Goal: Communication & Community: Answer question/provide support

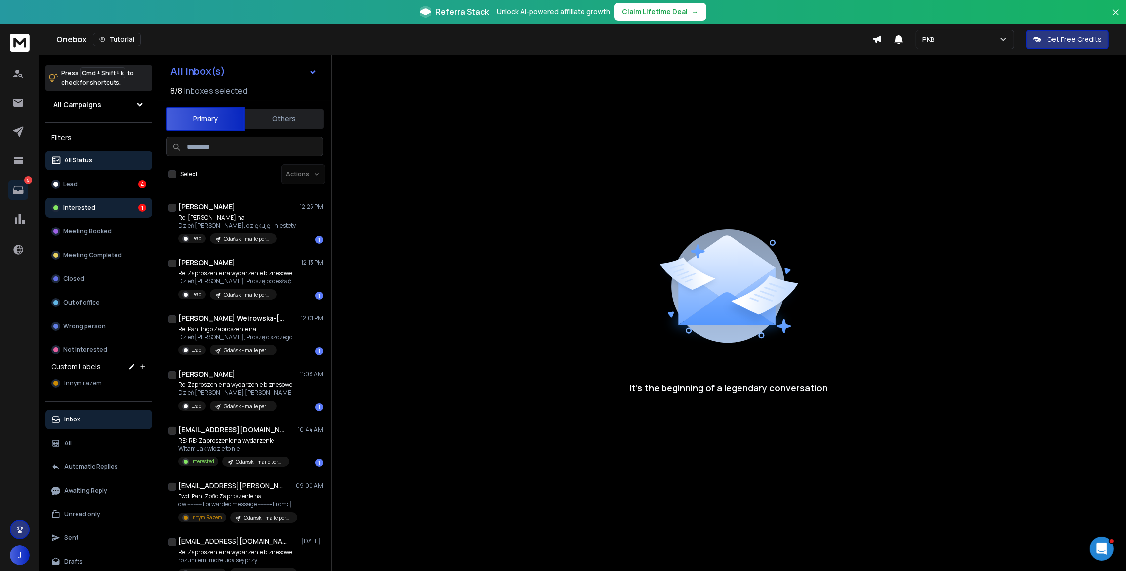
click at [114, 206] on button "Interested 1" at bounding box center [98, 208] width 107 height 20
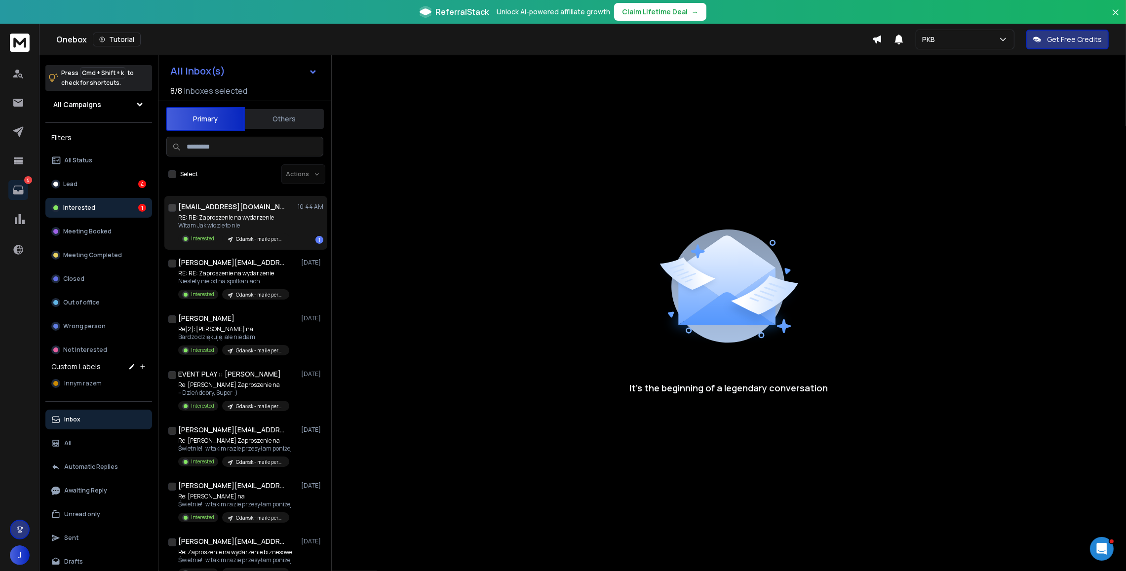
click at [280, 224] on p "Witam Jak widzie to nie" at bounding box center [233, 226] width 111 height 8
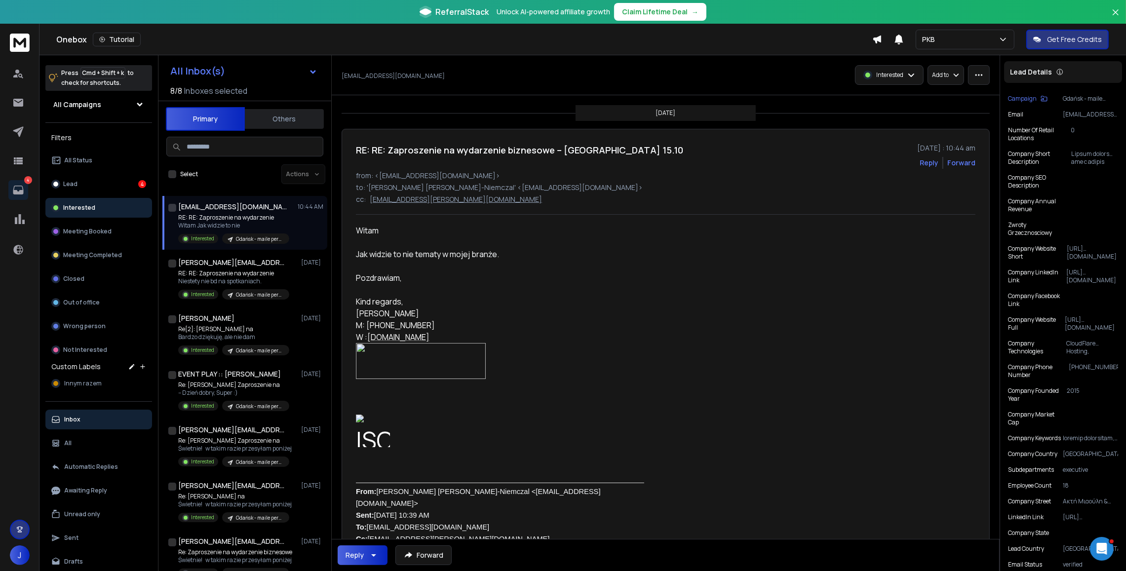
click at [915, 77] on div "Interested" at bounding box center [889, 75] width 68 height 19
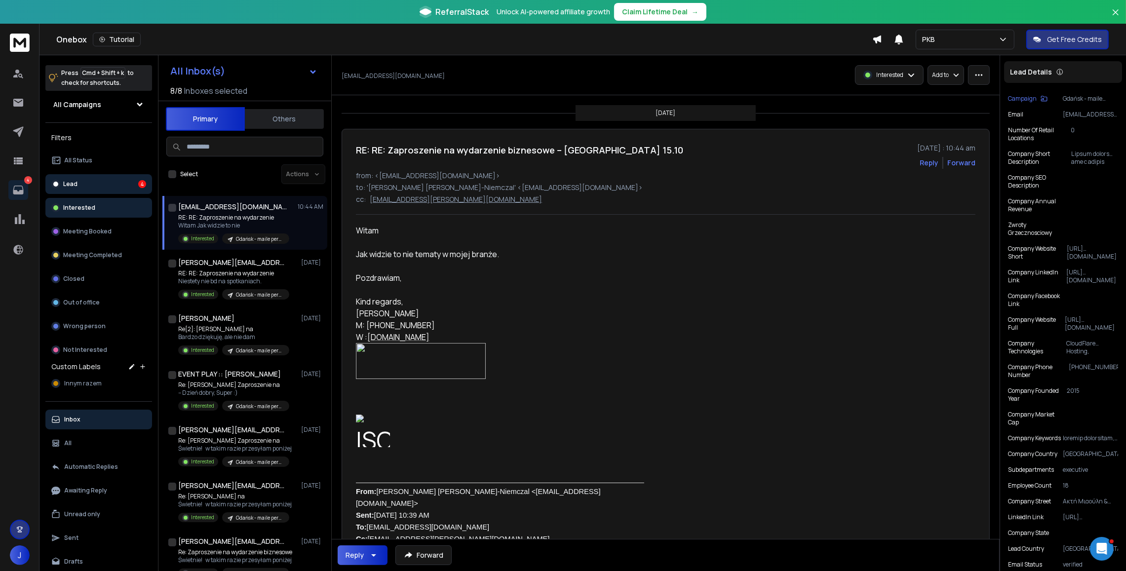
click at [121, 186] on button "Lead 4" at bounding box center [98, 184] width 107 height 20
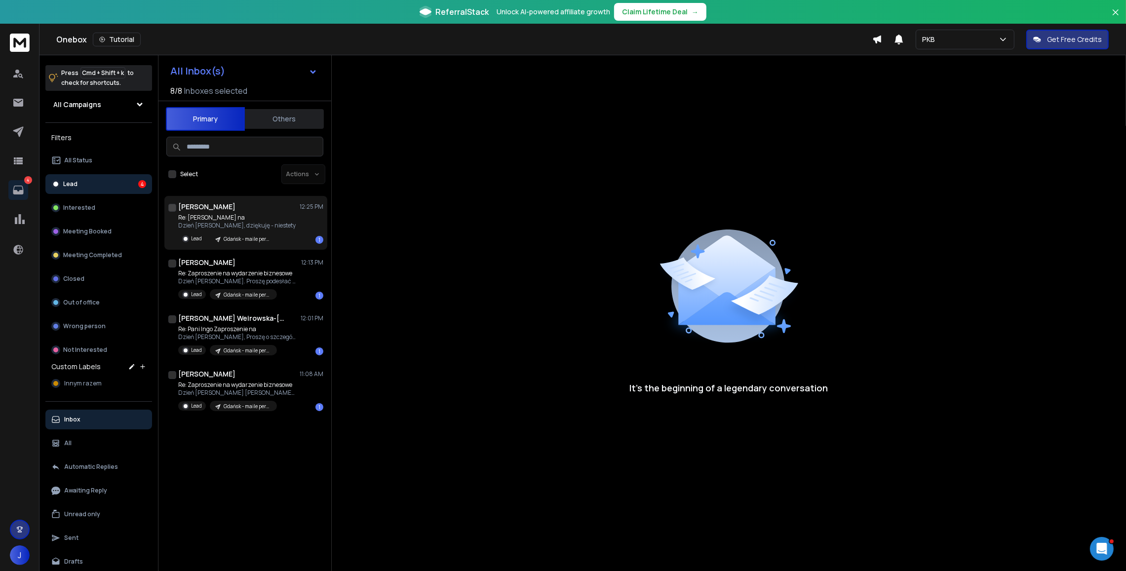
click at [250, 222] on p "Dzień [PERSON_NAME], dziękuję - niestety" at bounding box center [236, 226] width 117 height 8
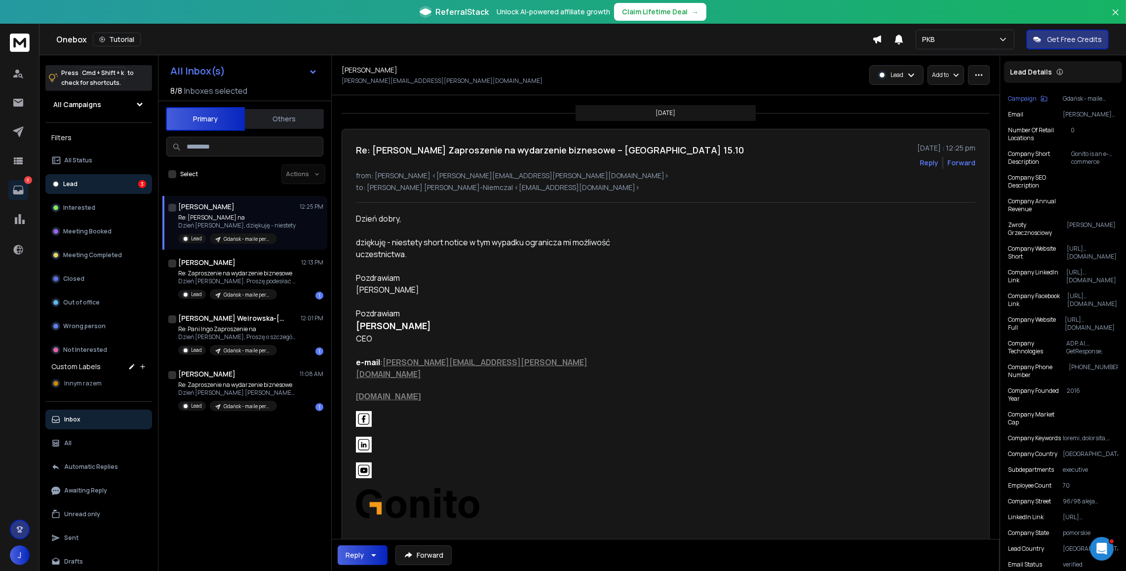
click at [365, 554] on div "Reply" at bounding box center [362, 555] width 34 height 12
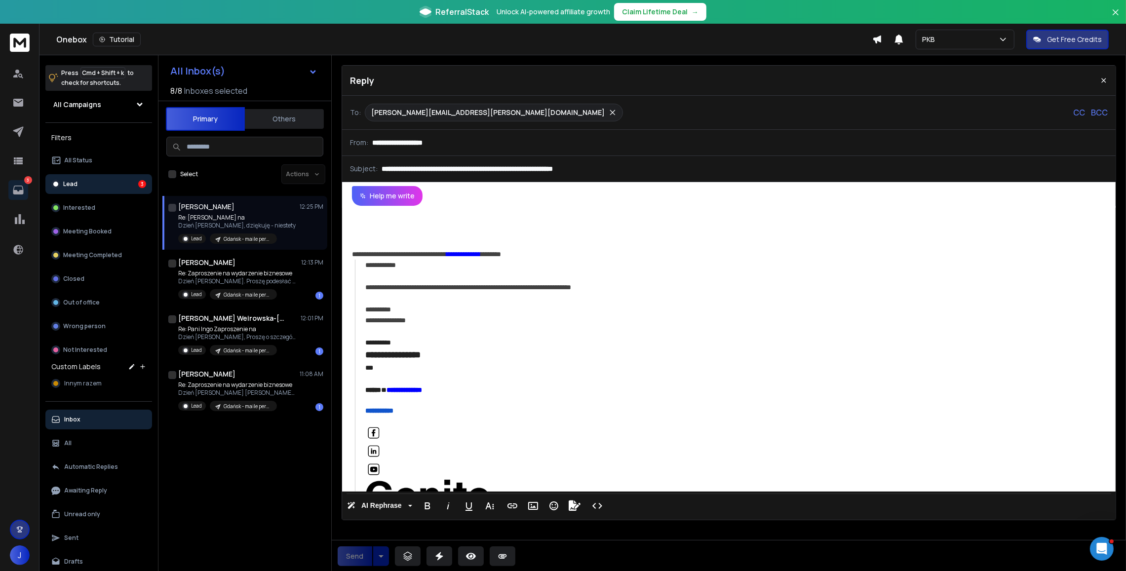
click at [471, 220] on div at bounding box center [729, 221] width 754 height 11
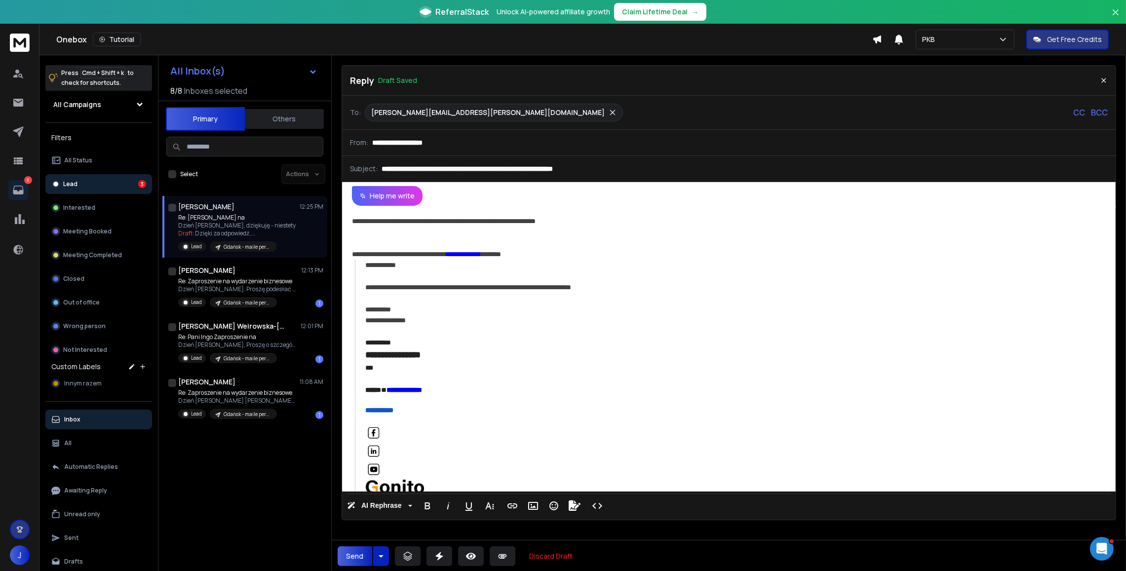
click at [363, 560] on button "Send" at bounding box center [355, 556] width 35 height 20
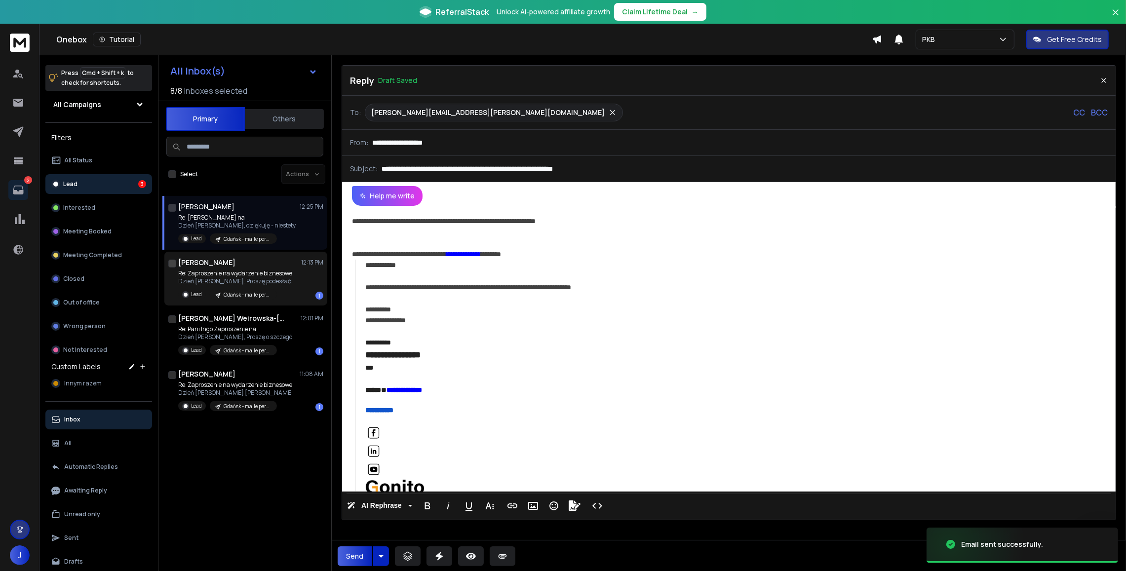
click at [273, 290] on div "Gdańsk - maile personalne ownerzy" at bounding box center [243, 294] width 67 height 10
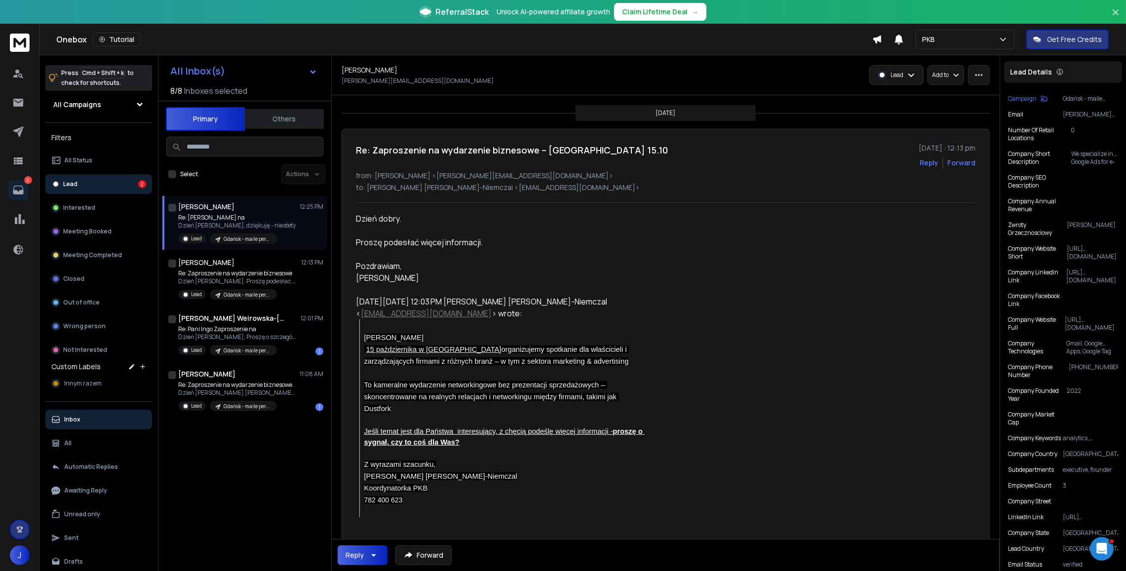
click at [365, 556] on div "Reply" at bounding box center [362, 555] width 34 height 12
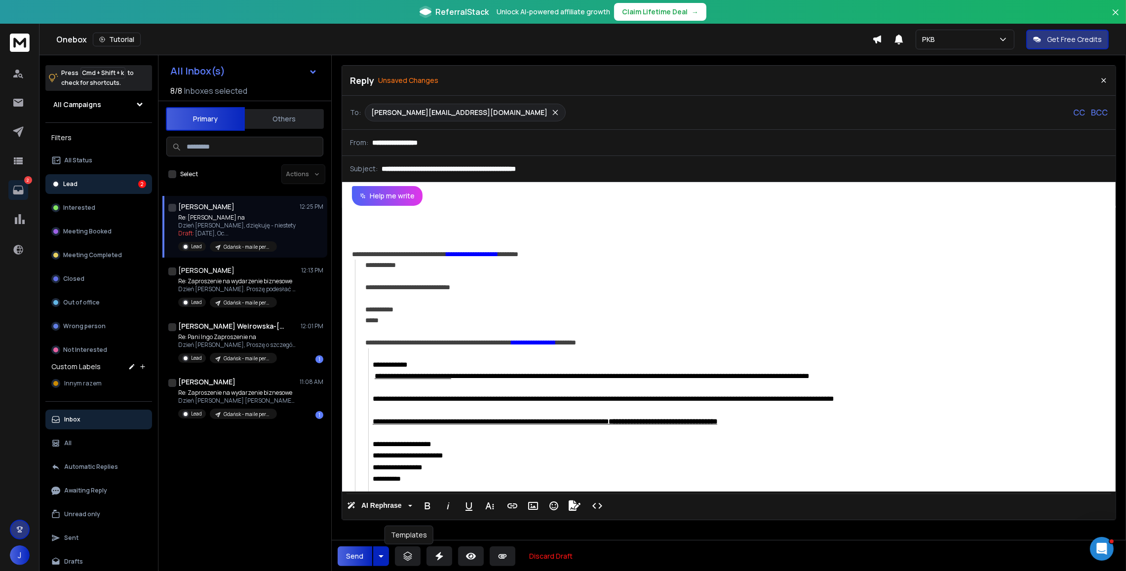
click at [413, 555] on button at bounding box center [408, 556] width 26 height 20
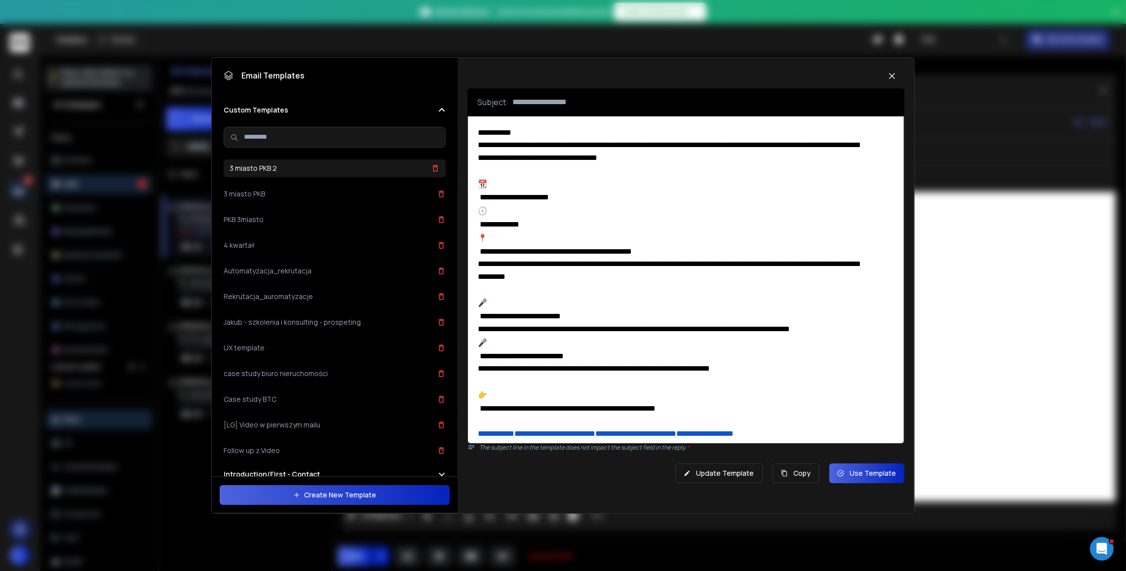
click at [872, 476] on button "Use Template" at bounding box center [866, 473] width 75 height 20
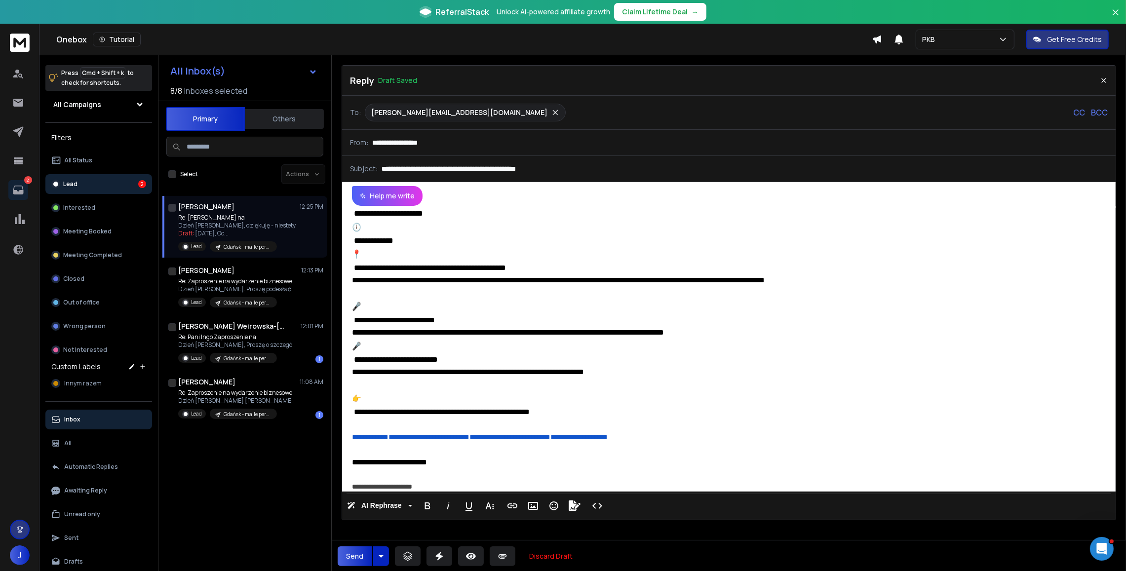
scroll to position [91, 0]
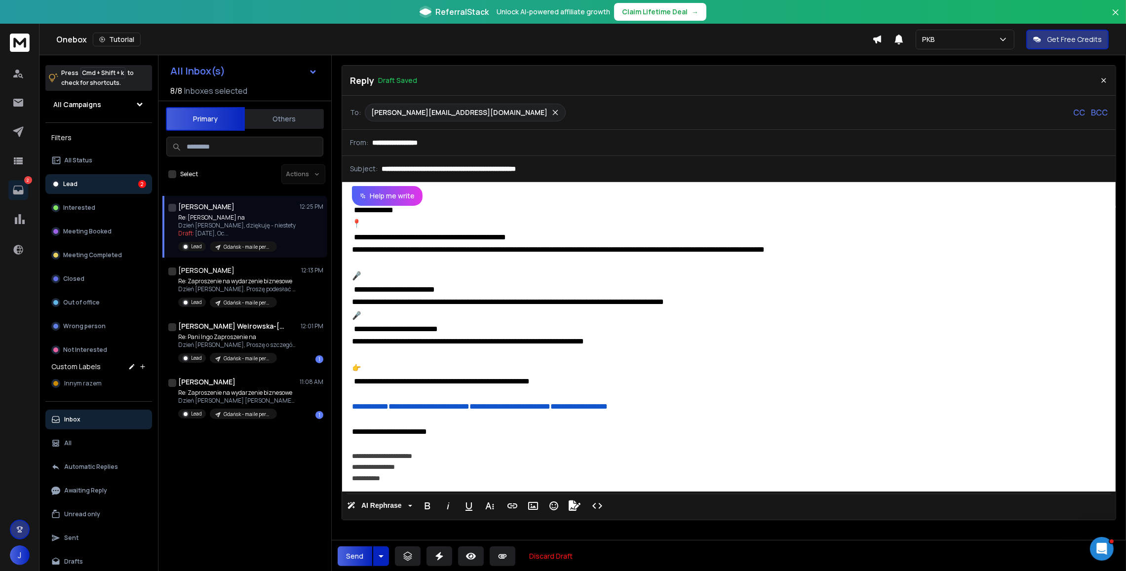
click at [405, 432] on div "**********" at bounding box center [723, 437] width 742 height 25
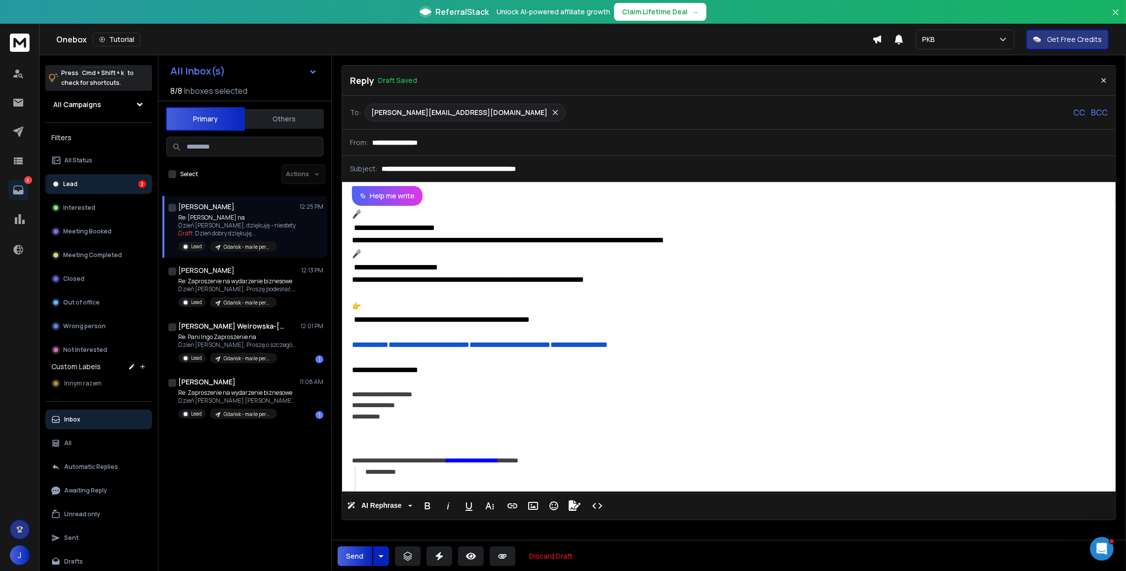
scroll to position [161, 0]
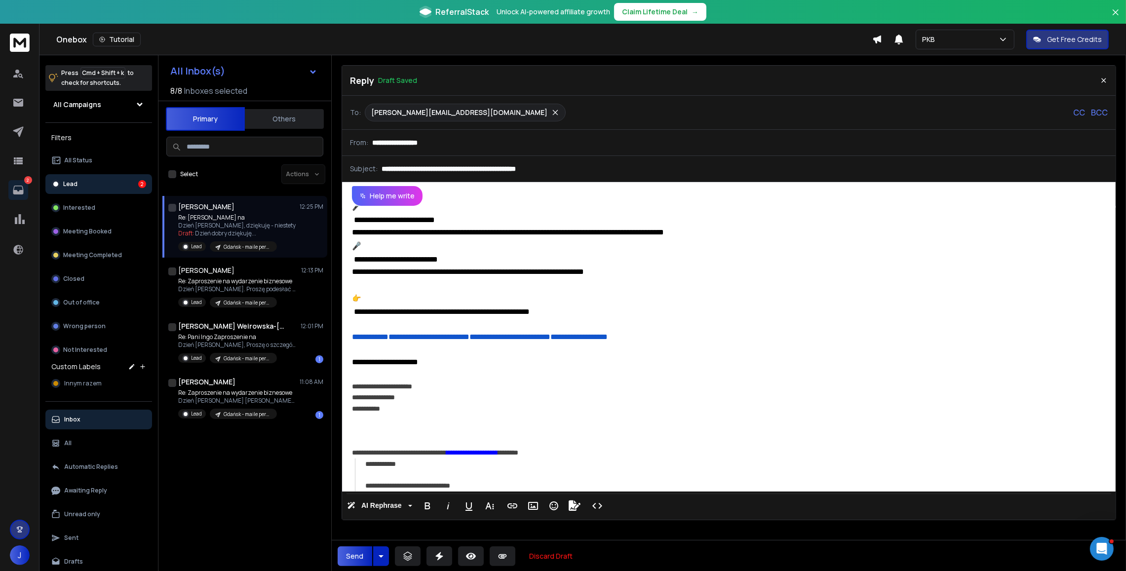
click at [354, 555] on button "Send" at bounding box center [355, 556] width 35 height 20
click at [1081, 114] on p "CC" at bounding box center [1079, 113] width 12 height 12
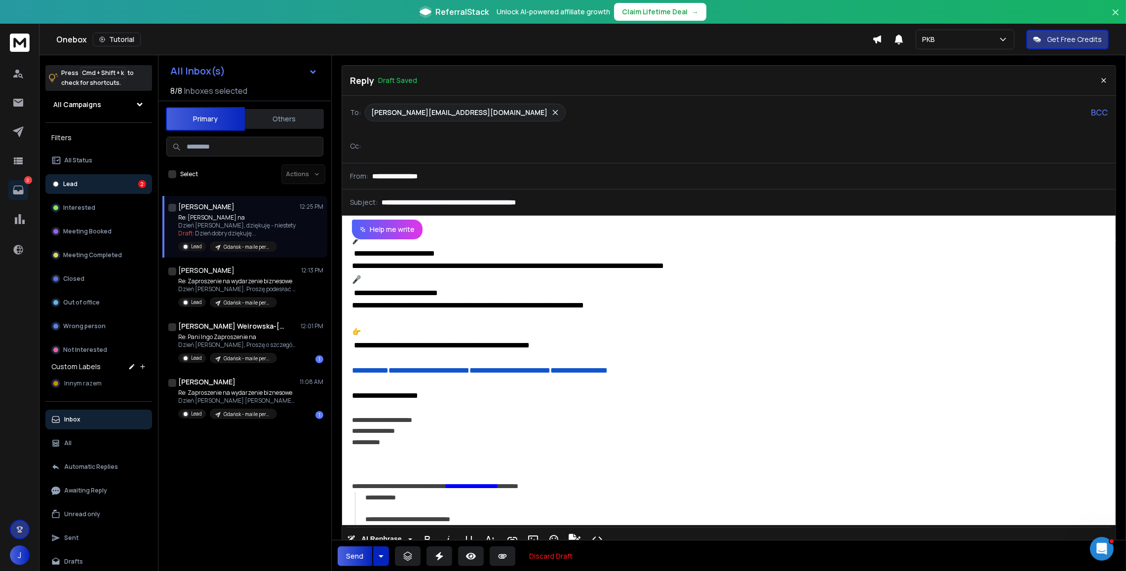
click at [510, 156] on div "Cc:" at bounding box center [728, 146] width 773 height 34
click at [506, 153] on div at bounding box center [736, 146] width 743 height 18
click at [434, 148] on input at bounding box center [399, 146] width 69 height 18
paste input "**********"
type input "**********"
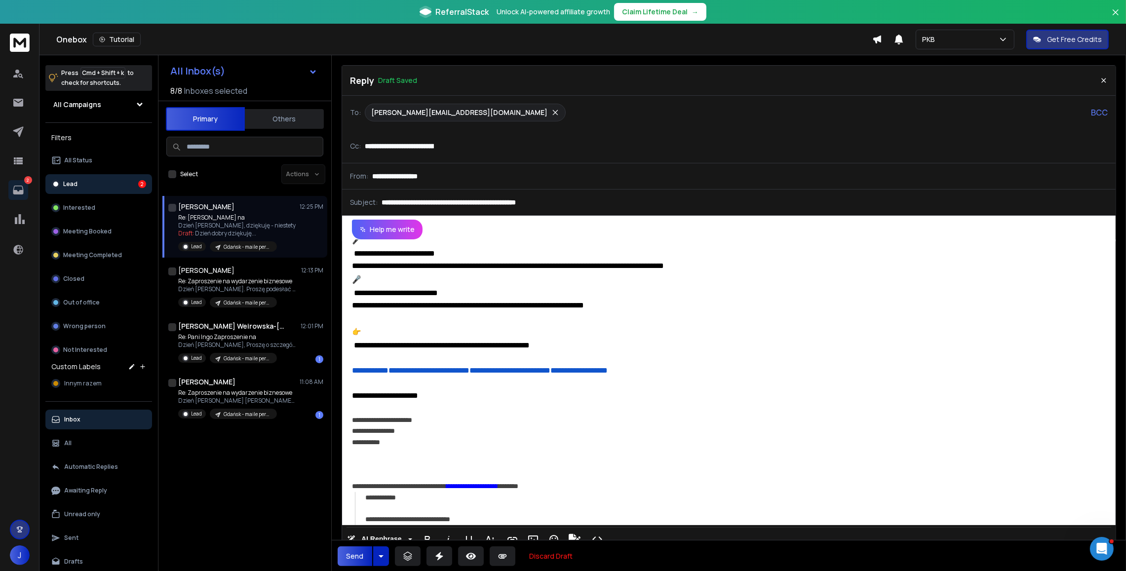
scroll to position [0, 36]
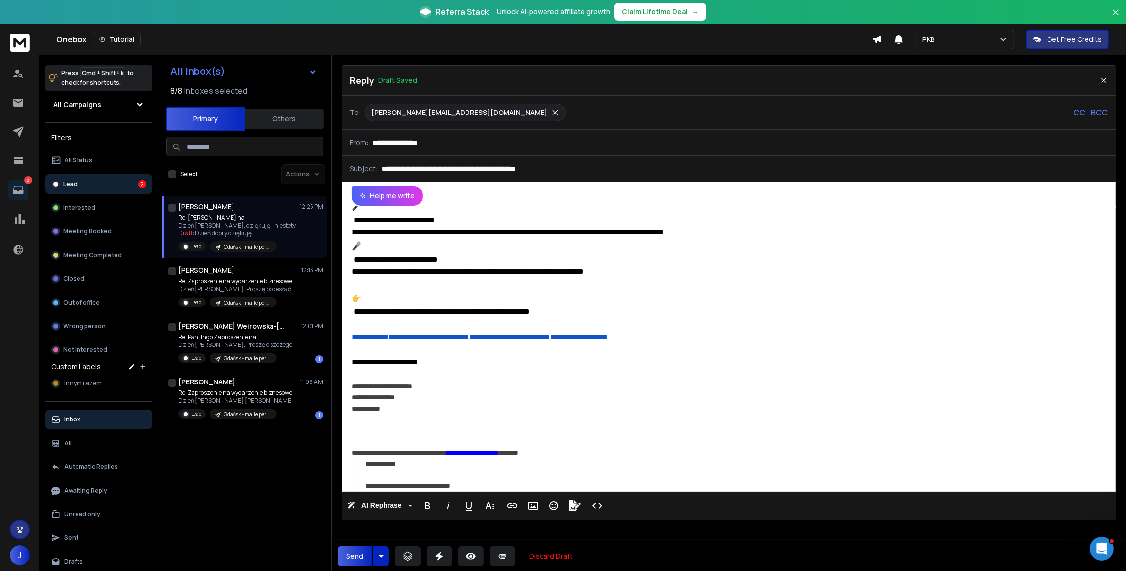
click at [575, 111] on div "[PERSON_NAME][EMAIL_ADDRESS][DOMAIN_NAME]" at bounding box center [717, 113] width 704 height 18
click at [570, 118] on div "[PERSON_NAME][EMAIL_ADDRESS][DOMAIN_NAME]" at bounding box center [717, 113] width 704 height 18
click at [353, 556] on button "Send" at bounding box center [355, 556] width 35 height 20
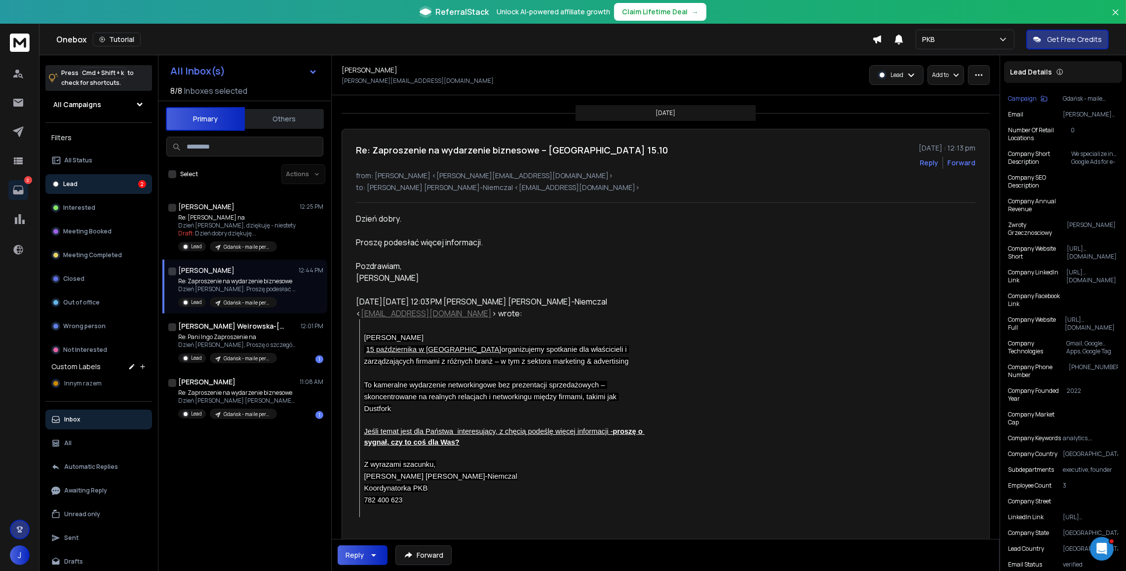
click at [907, 71] on icon at bounding box center [911, 75] width 8 height 8
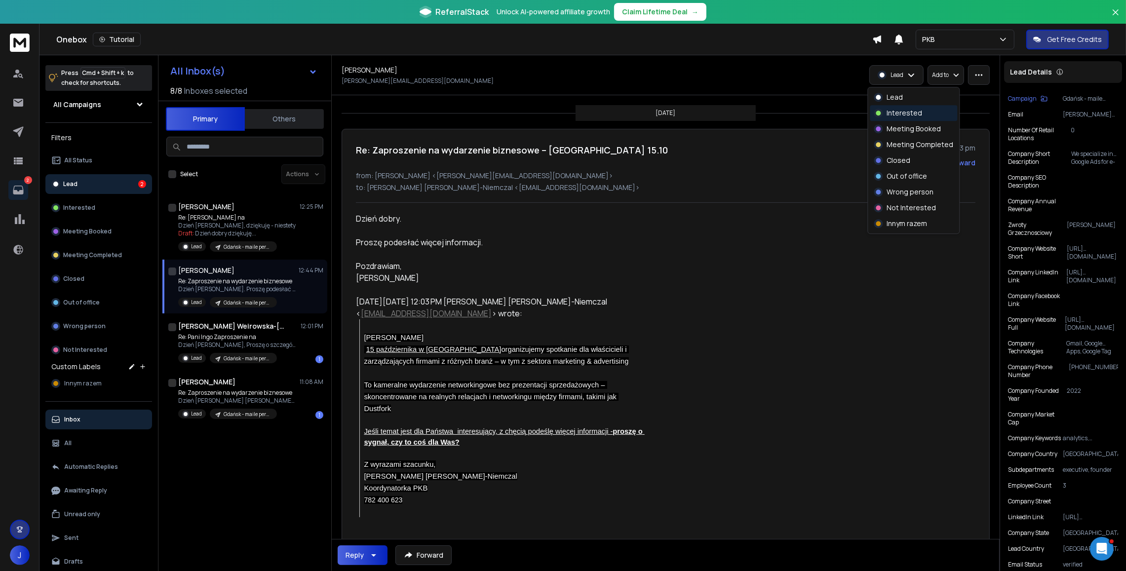
click at [919, 109] on p "Interested" at bounding box center [905, 113] width 36 height 10
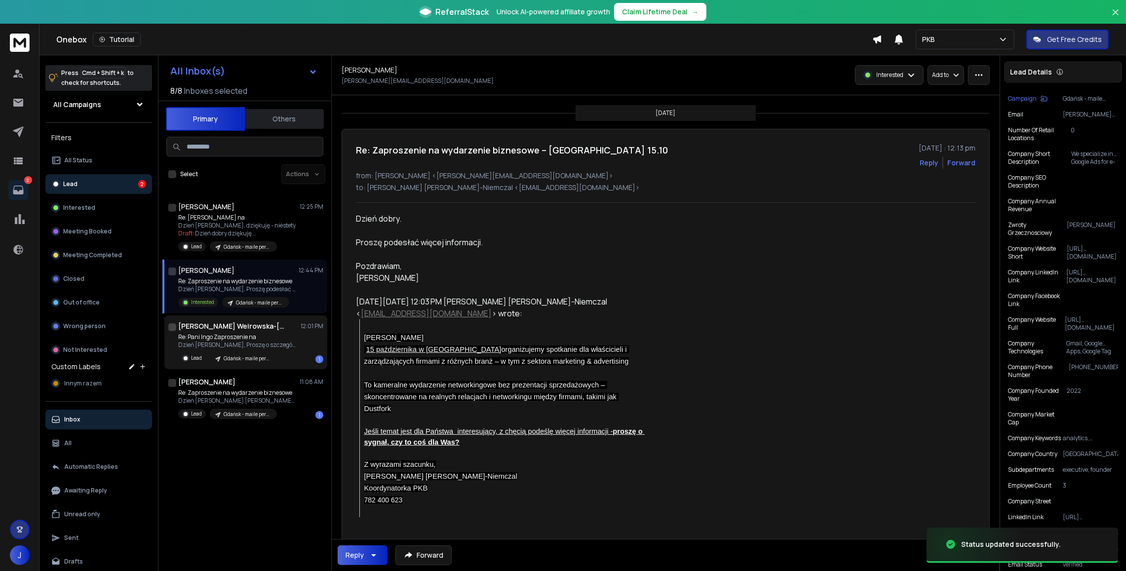
click at [269, 345] on p "Dzień [PERSON_NAME], Proszę o szczegóły." at bounding box center [237, 345] width 118 height 8
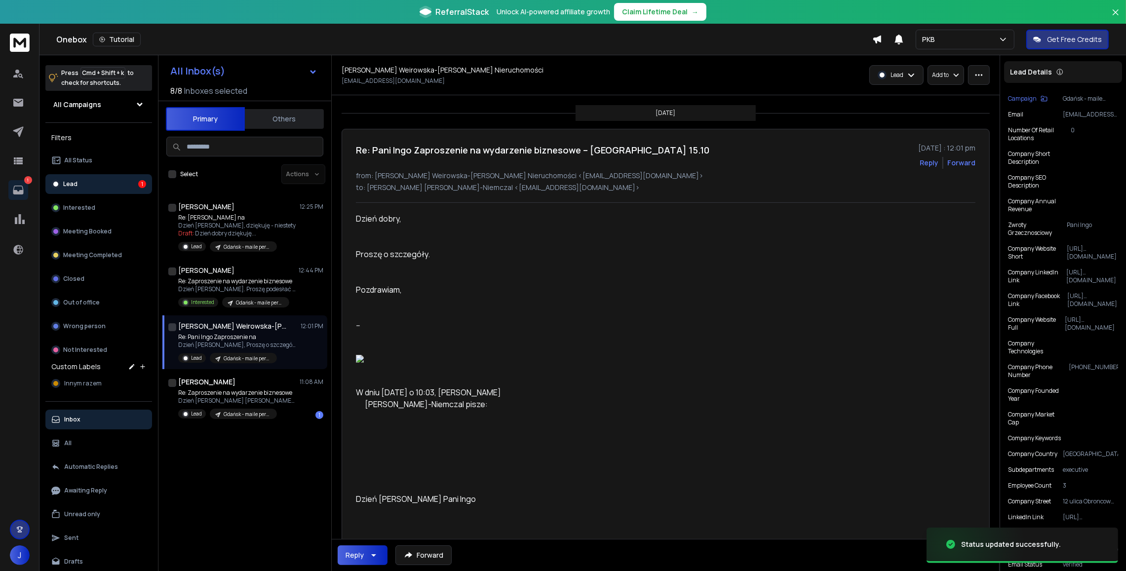
click at [373, 557] on icon "button" at bounding box center [374, 555] width 12 height 12
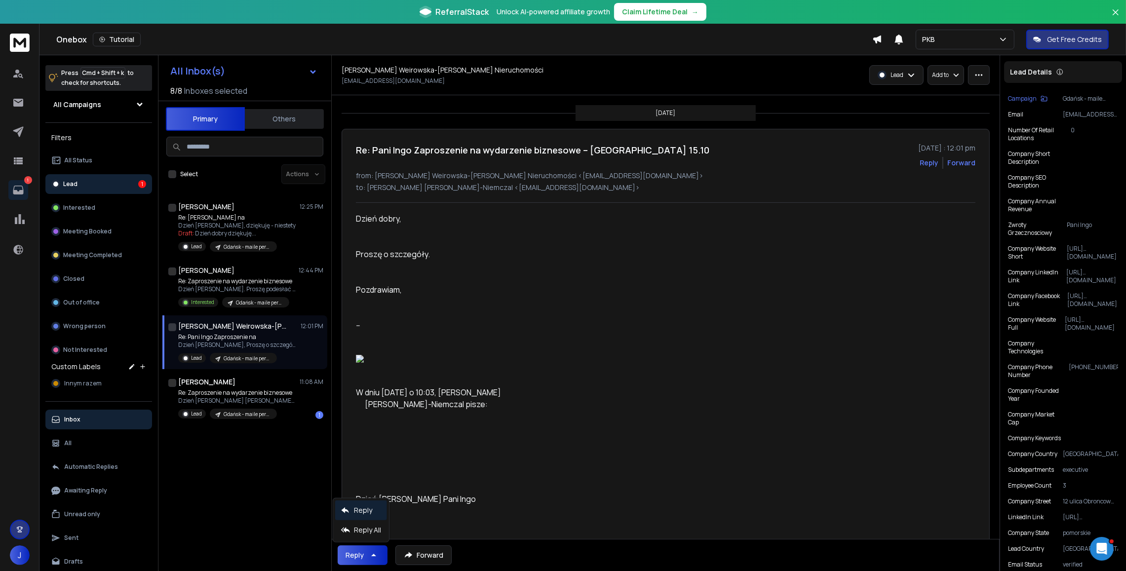
click at [368, 513] on p "Reply" at bounding box center [363, 510] width 18 height 10
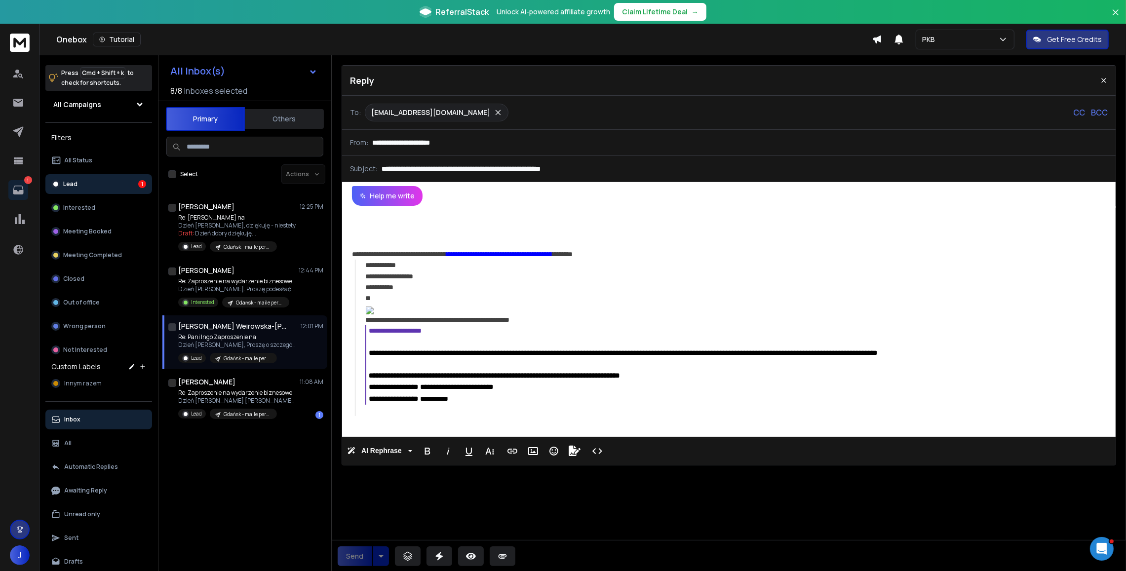
click at [408, 566] on div "Send" at bounding box center [729, 556] width 794 height 32
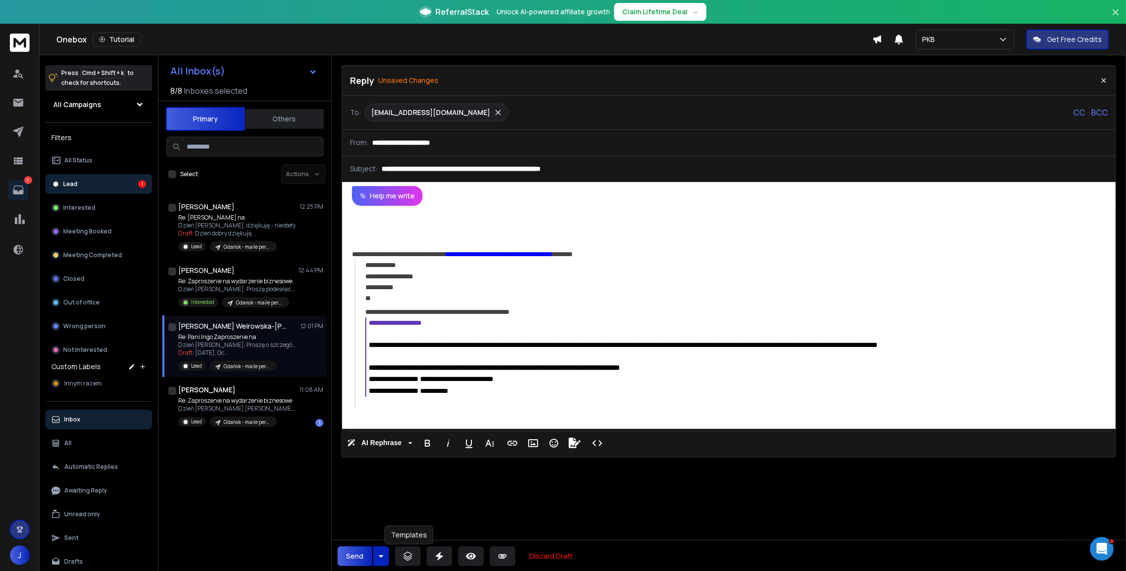
click at [412, 554] on icon at bounding box center [408, 556] width 10 height 10
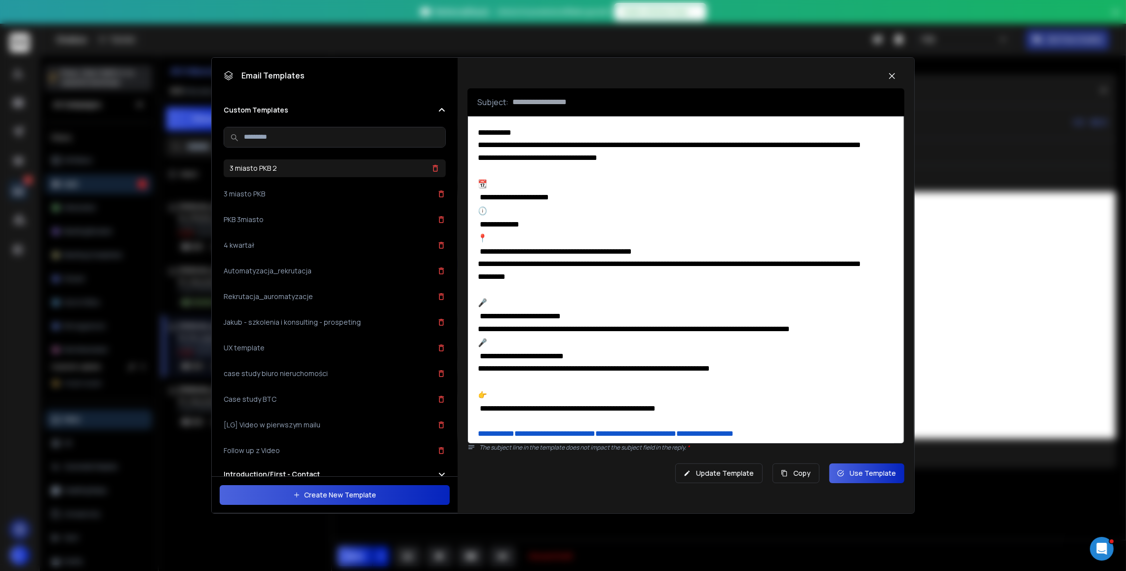
click at [857, 471] on button "Use Template" at bounding box center [866, 473] width 75 height 20
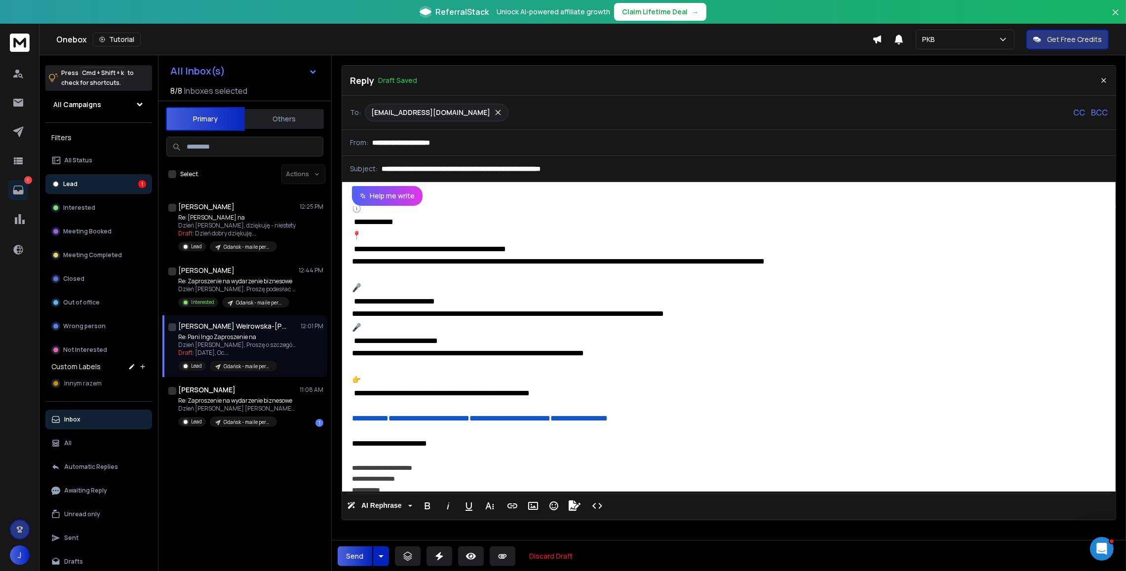
scroll to position [95, 0]
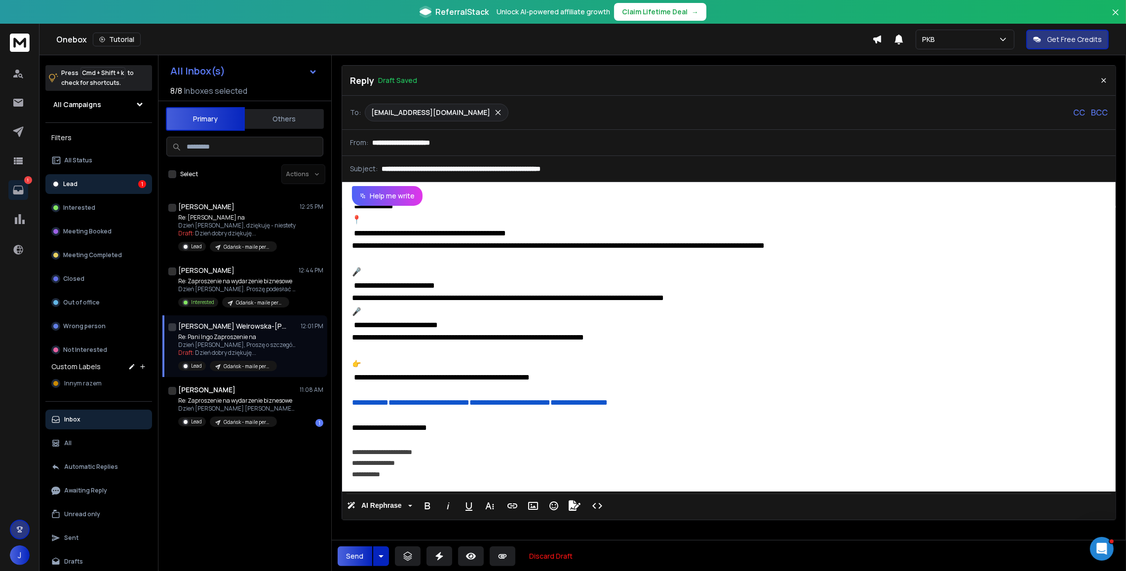
click at [1077, 111] on p "CC" at bounding box center [1079, 113] width 12 height 12
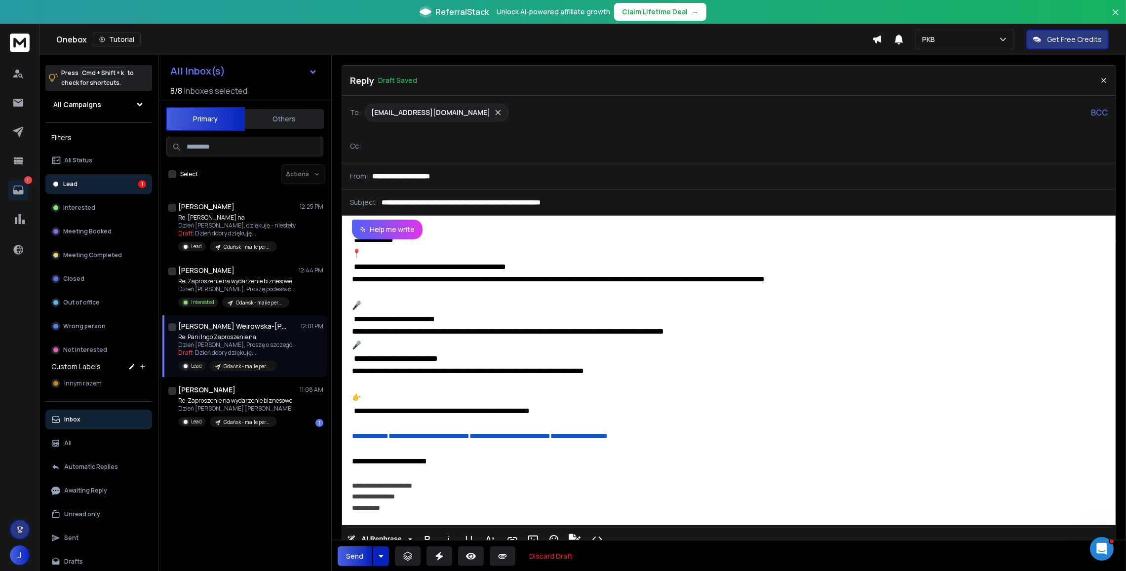
type input "**********"
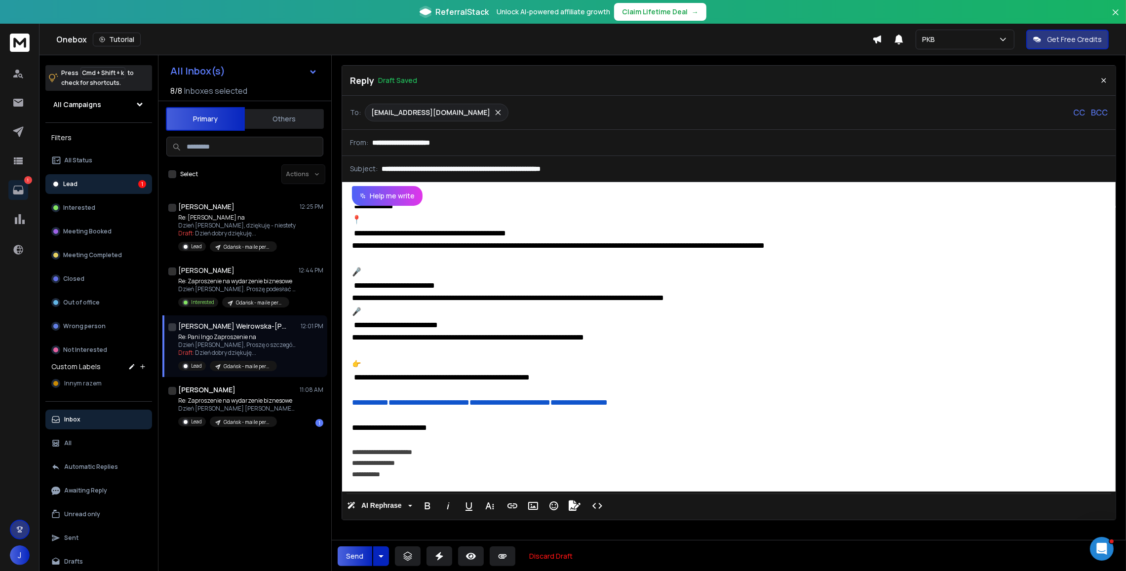
click at [563, 124] on div "To: [EMAIL_ADDRESS][DOMAIN_NAME] CC BCC" at bounding box center [728, 113] width 773 height 34
click at [1077, 112] on p "CC" at bounding box center [1079, 113] width 12 height 12
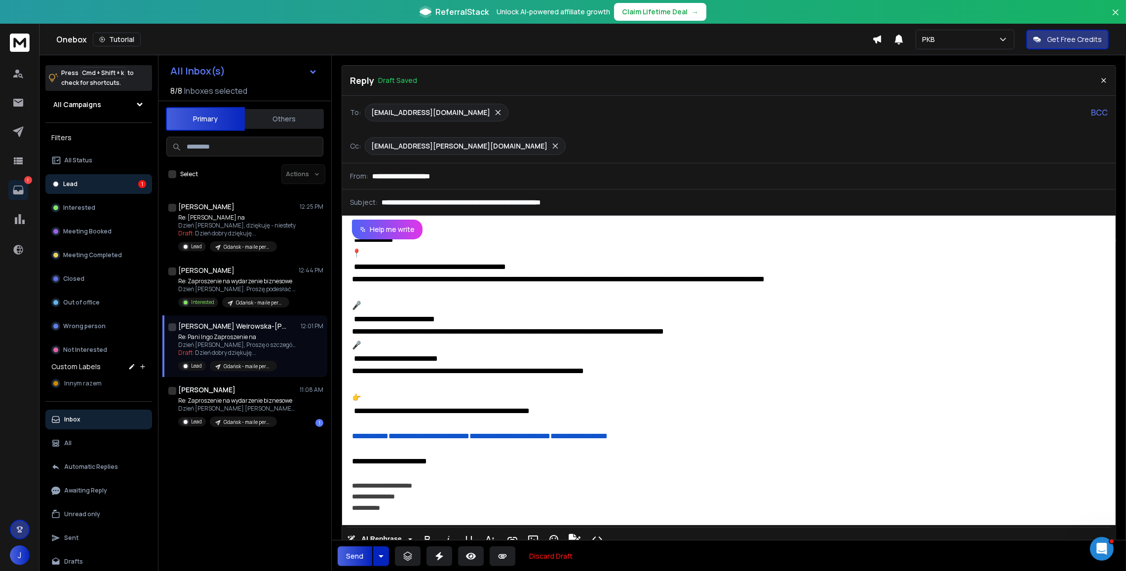
click at [363, 561] on button "Send" at bounding box center [355, 556] width 35 height 20
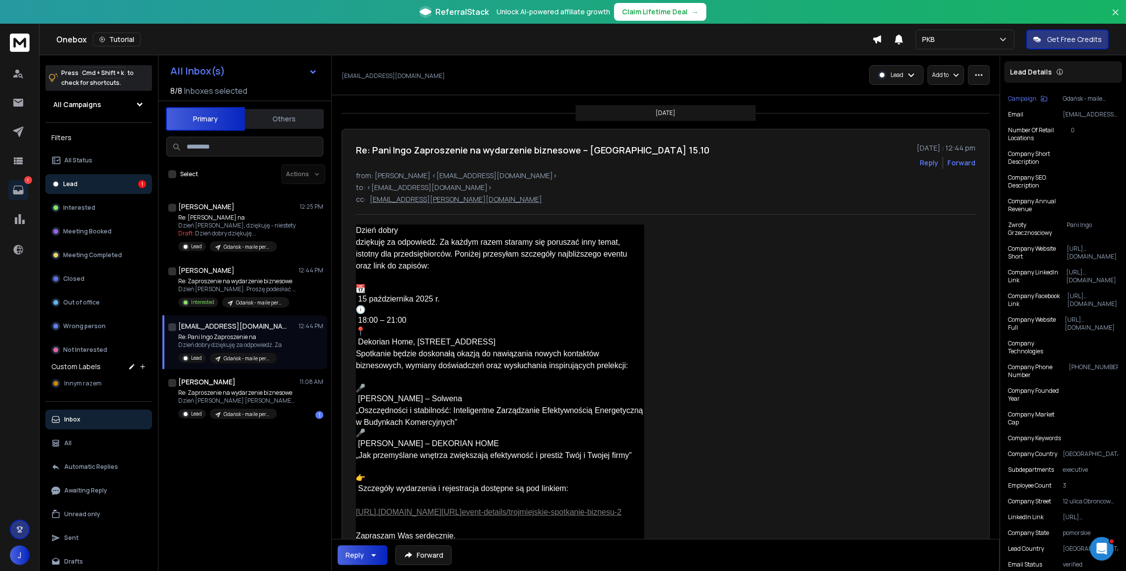
click at [282, 338] on p "Re: Pani Ingo Zaproszenie na" at bounding box center [230, 337] width 104 height 8
click at [284, 230] on div "Re: [PERSON_NAME] Zaproszenie na Dzień [PERSON_NAME], dziękuję - niestety Draft…" at bounding box center [250, 233] width 145 height 38
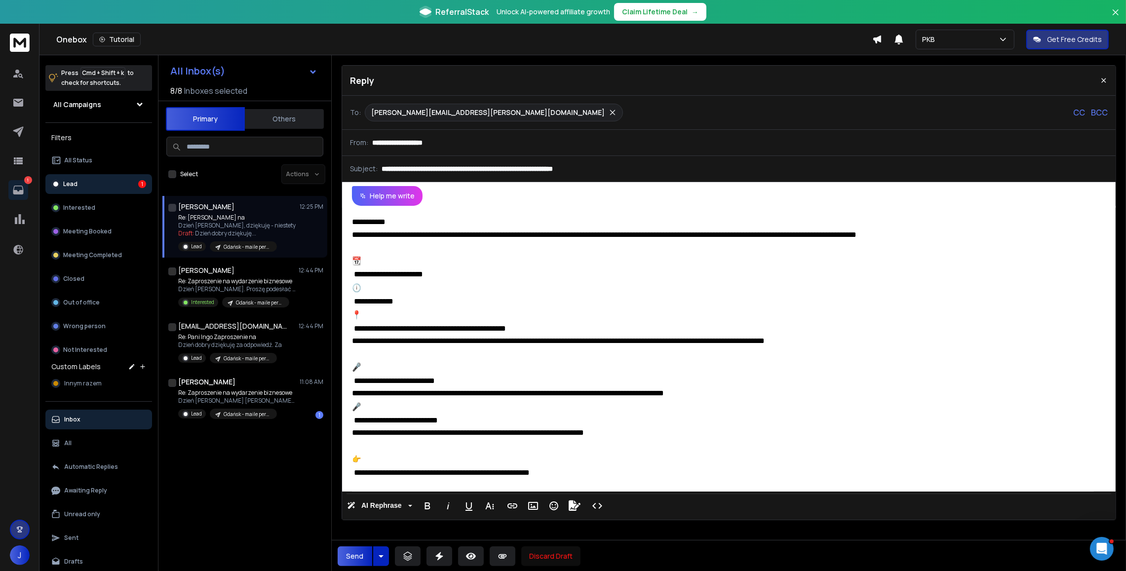
click at [549, 552] on button "Discard Draft" at bounding box center [550, 556] width 59 height 20
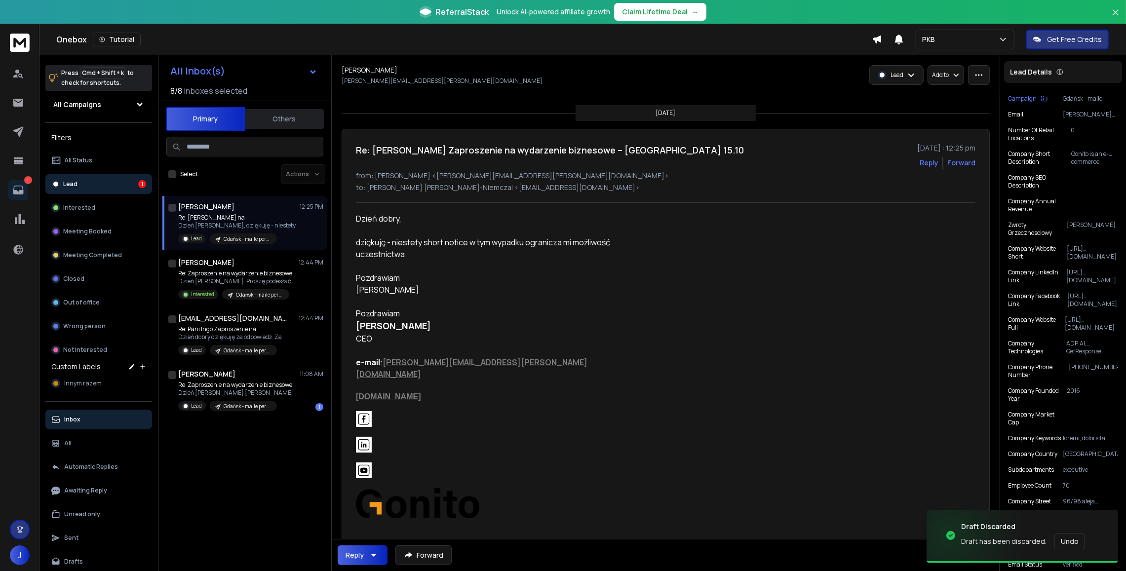
click at [262, 476] on div "[PERSON_NAME] 12:25 PM Re: [PERSON_NAME] Zaproszenie na Dzień [PERSON_NAME], dz…" at bounding box center [244, 358] width 173 height 328
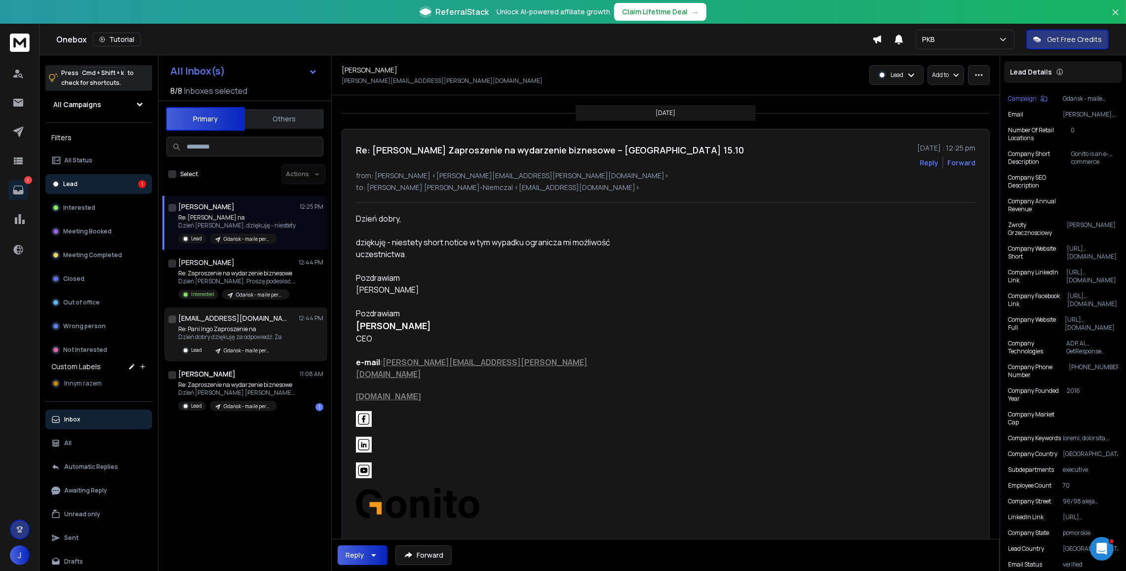
click at [270, 329] on p "Re: Pani Ingo Zaproszenie na" at bounding box center [230, 329] width 104 height 8
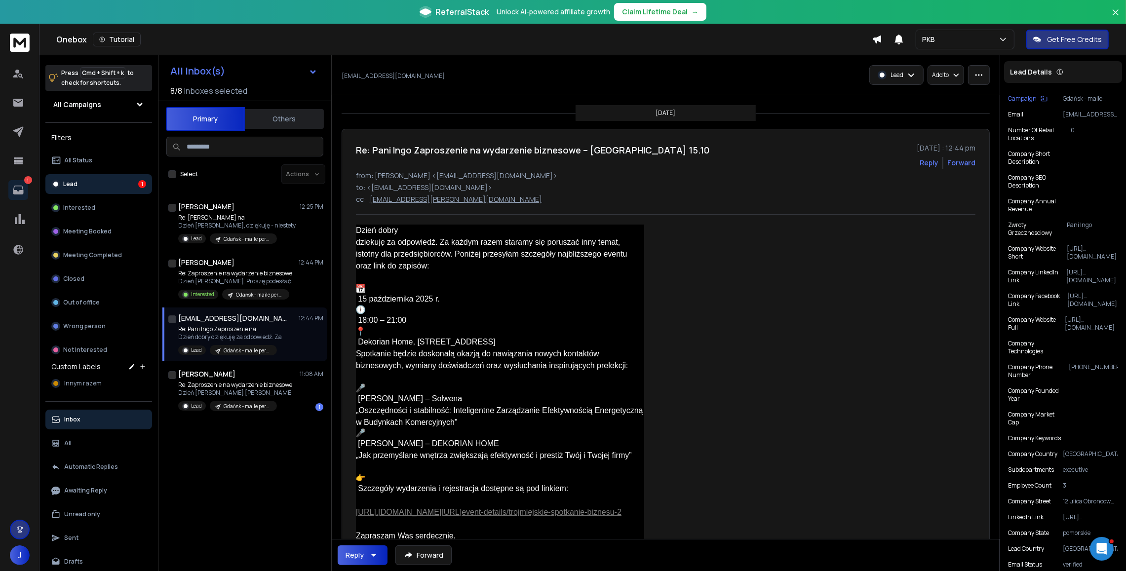
scroll to position [151, 0]
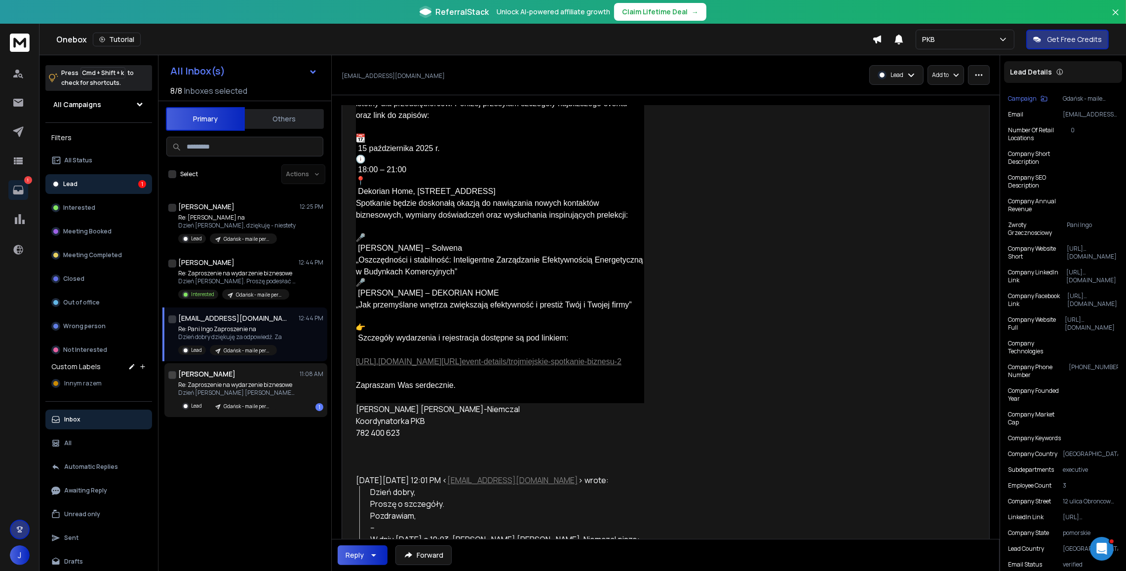
click at [267, 397] on div "Re: Zaproszenie na wydarzenie biznesowe Dzień [PERSON_NAME] [PERSON_NAME], popr…" at bounding box center [237, 396] width 118 height 30
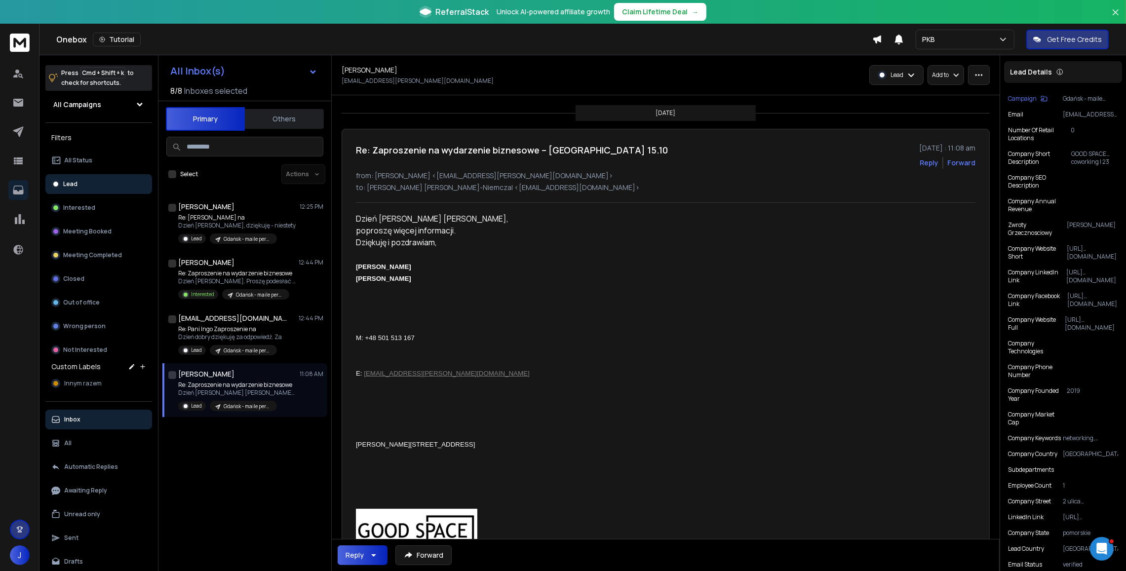
scroll to position [57, 0]
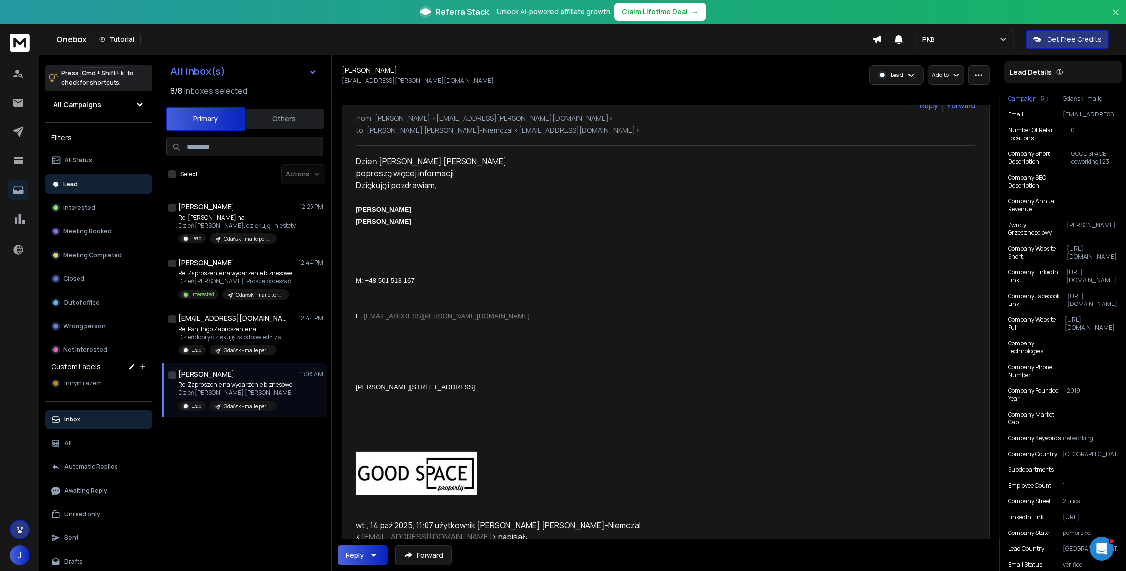
click at [368, 559] on icon "button" at bounding box center [374, 555] width 12 height 12
click at [282, 489] on div "[PERSON_NAME] 12:25 PM Re: [PERSON_NAME] Zaproszenie na Dzień [PERSON_NAME], dz…" at bounding box center [244, 358] width 173 height 328
click at [274, 333] on p "Dzień dobry dziękuję za odpowiedź. Za" at bounding box center [230, 337] width 104 height 8
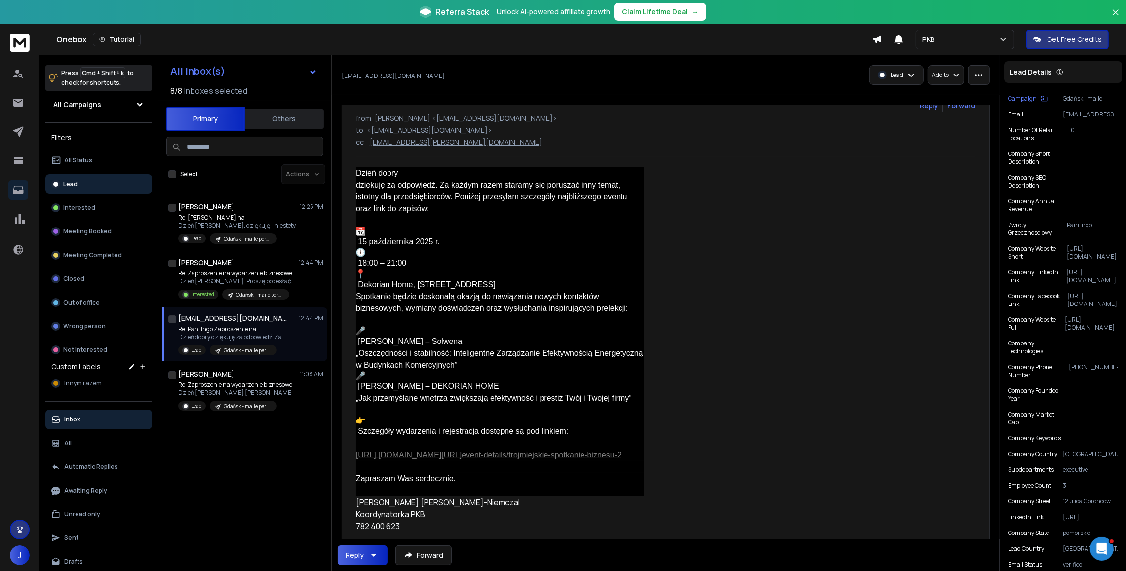
click at [900, 72] on p "Lead" at bounding box center [896, 75] width 13 height 8
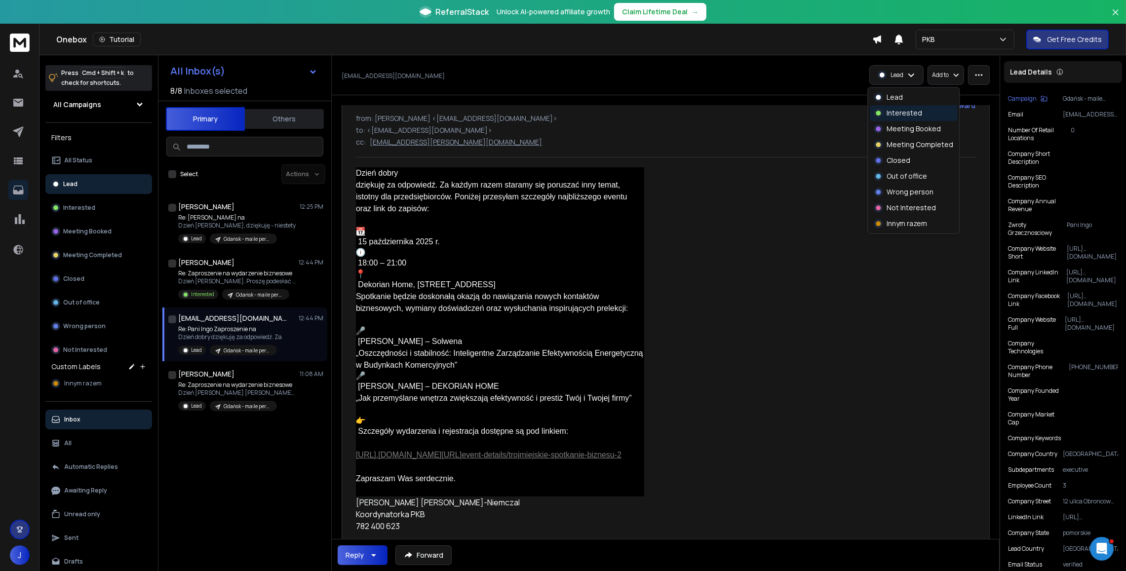
click at [894, 112] on p "Interested" at bounding box center [905, 113] width 36 height 10
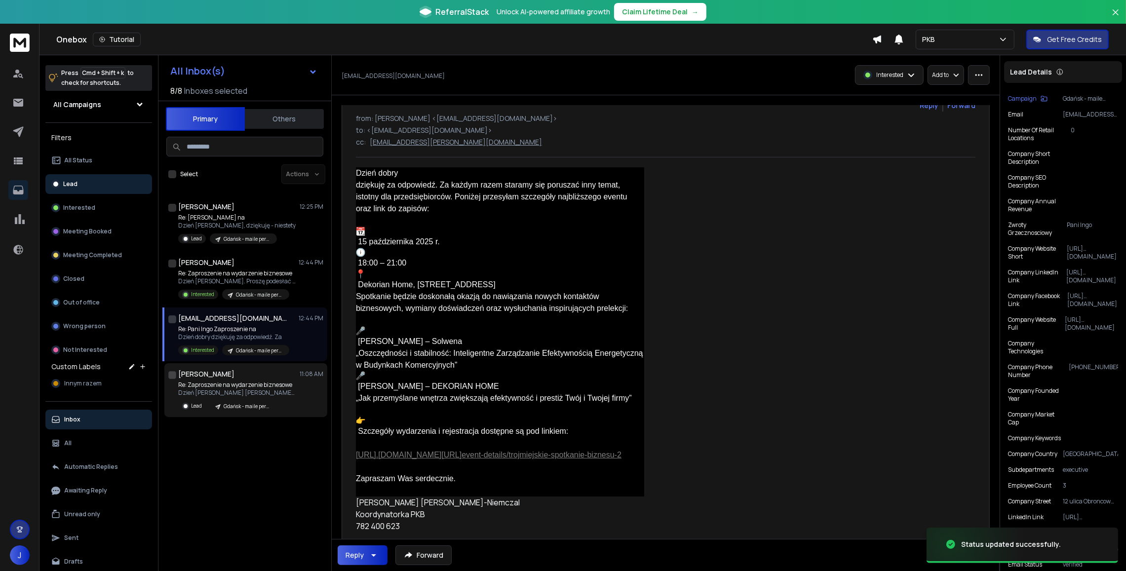
click at [307, 396] on div "Re: Zaproszenie na wydarzenie biznesowe Dzień [PERSON_NAME] [PERSON_NAME], popr…" at bounding box center [250, 396] width 145 height 30
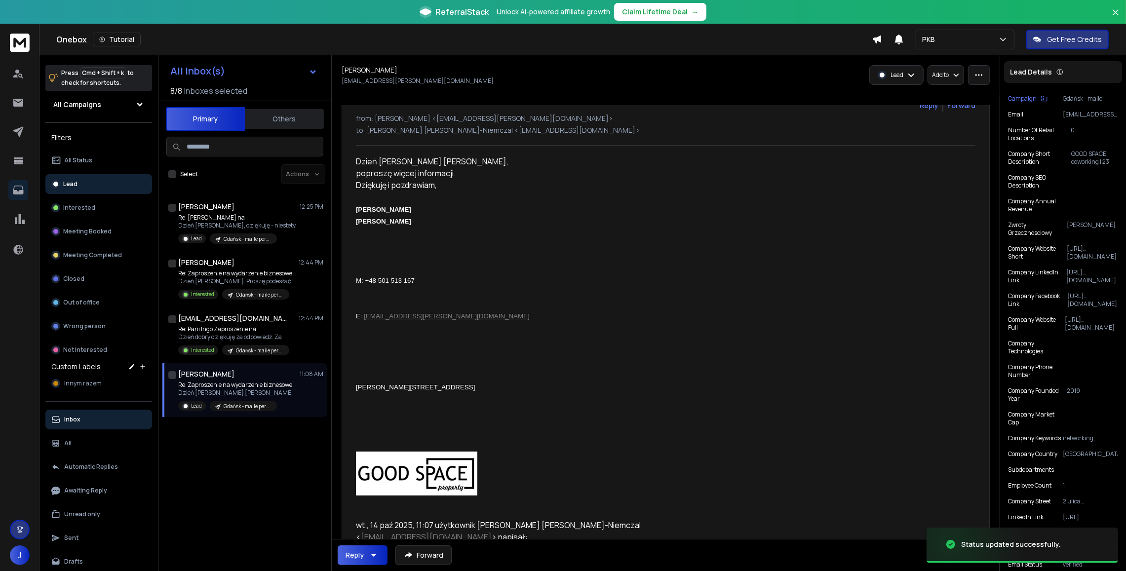
click at [347, 564] on button "Reply" at bounding box center [363, 555] width 50 height 20
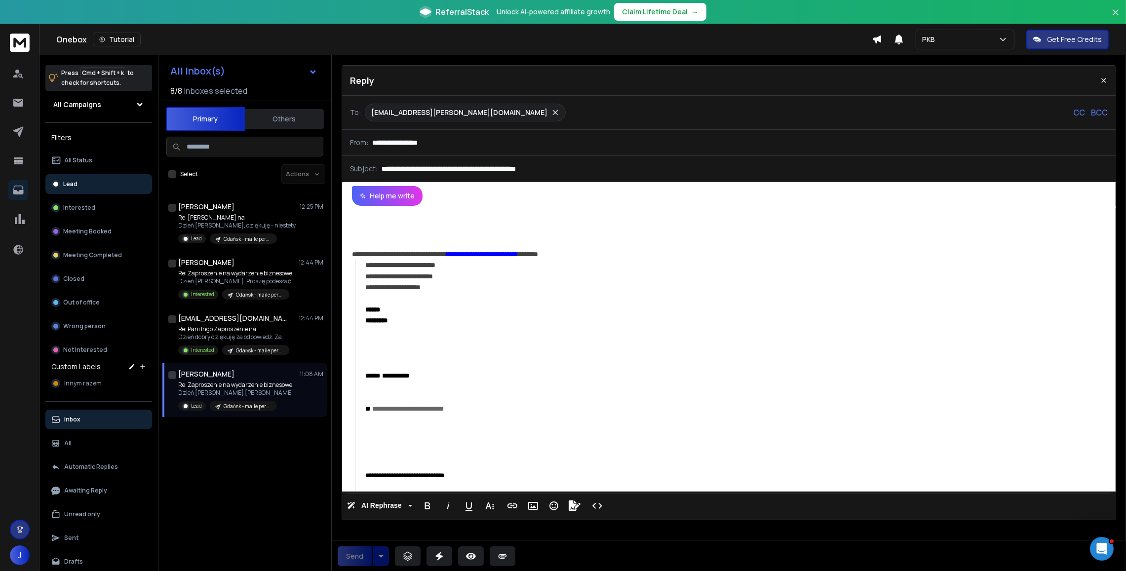
click at [1119, 12] on icon "Close banner" at bounding box center [1115, 12] width 9 height 9
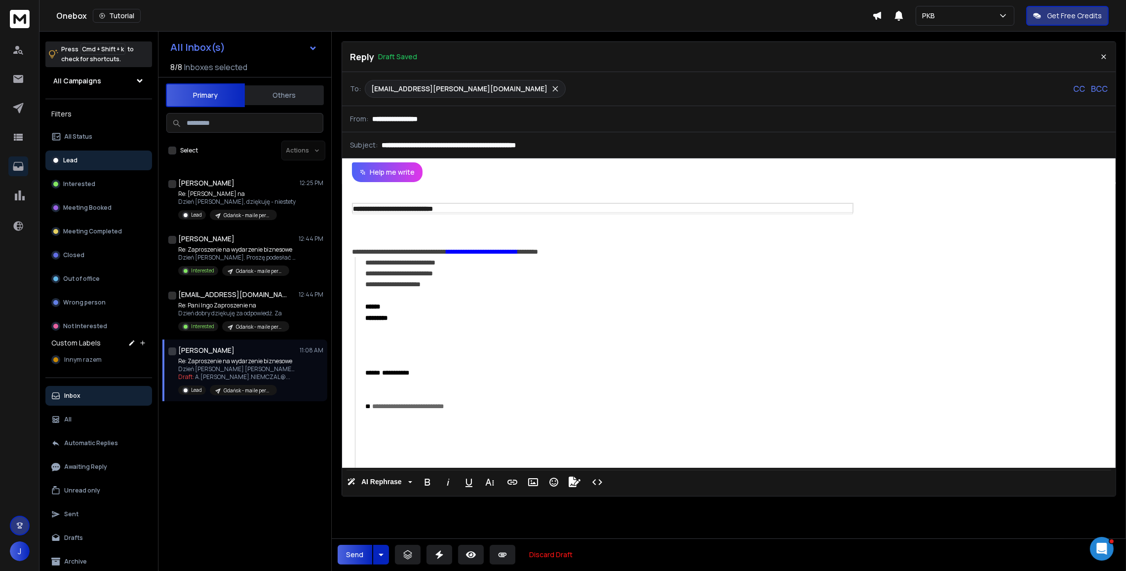
click at [791, 288] on div "**********" at bounding box center [729, 284] width 729 height 11
click at [552, 552] on button "Discard Draft" at bounding box center [550, 555] width 59 height 20
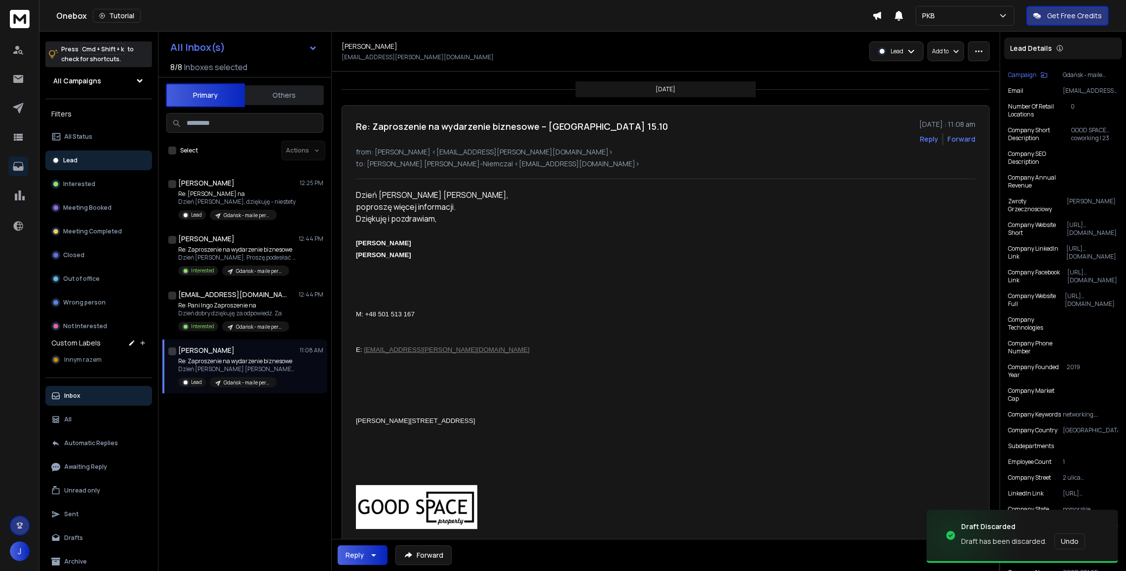
click at [373, 551] on icon "button" at bounding box center [374, 555] width 12 height 12
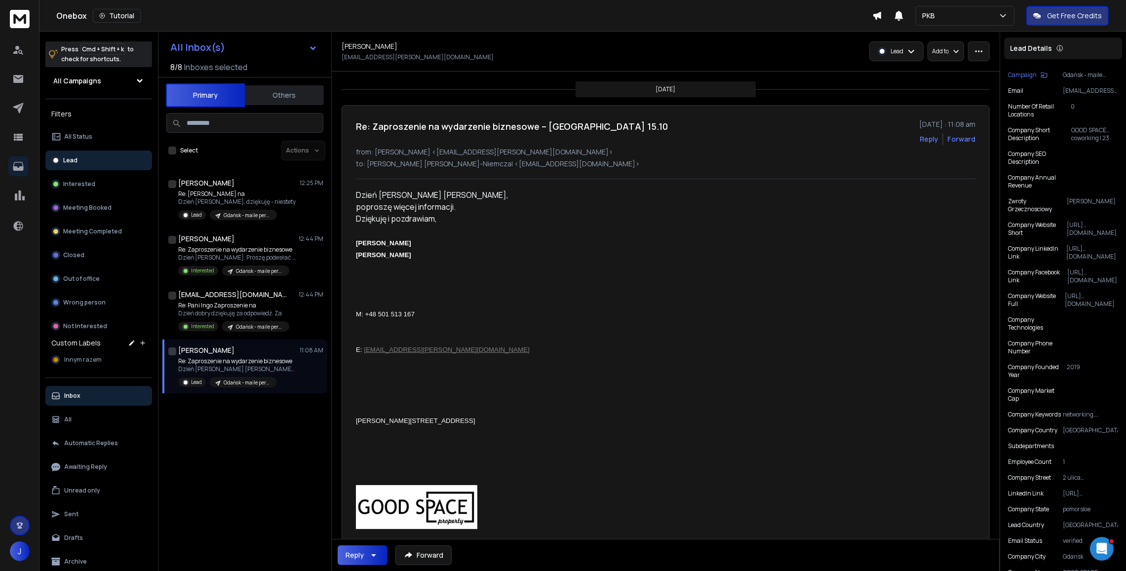
click at [360, 560] on div "Reply" at bounding box center [354, 555] width 18 height 10
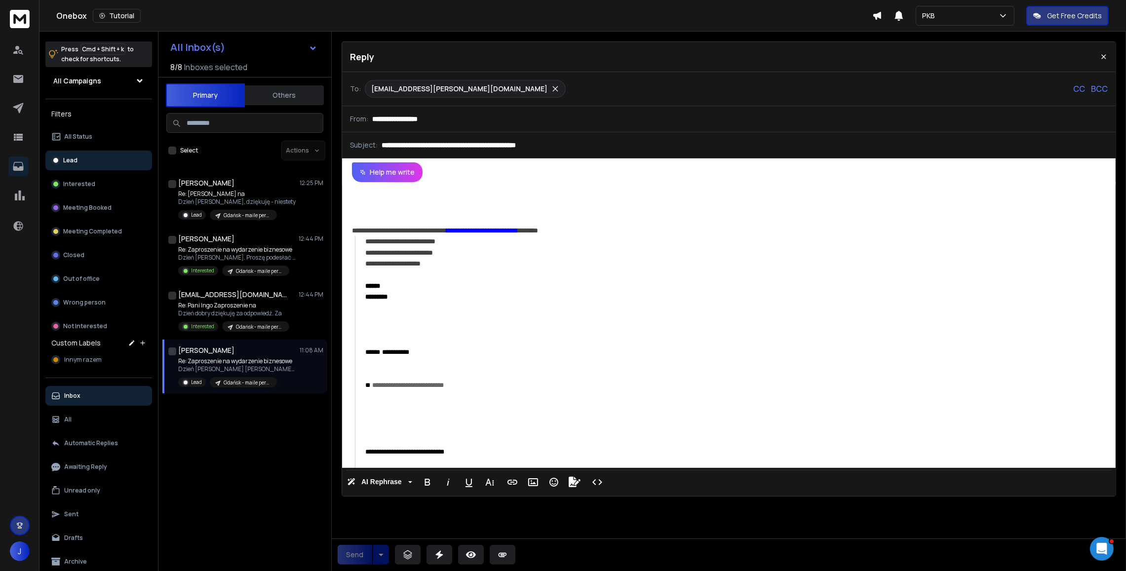
click at [670, 81] on div "[EMAIL_ADDRESS][PERSON_NAME][DOMAIN_NAME]" at bounding box center [717, 89] width 704 height 18
click at [1083, 85] on div "CC BCC" at bounding box center [1090, 89] width 35 height 12
click at [1080, 90] on p "CC" at bounding box center [1079, 89] width 12 height 12
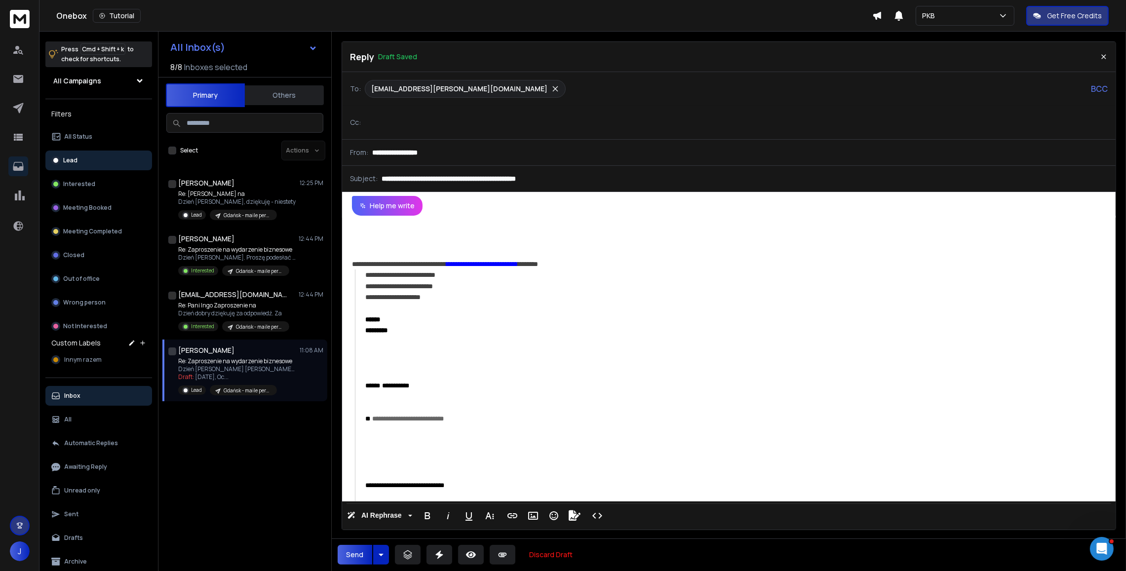
click at [853, 137] on div "Cc:" at bounding box center [728, 123] width 773 height 34
click at [386, 132] on div "Cc:" at bounding box center [728, 123] width 773 height 34
click at [391, 126] on input at bounding box center [399, 123] width 69 height 18
paste input "**********"
type input "**********"
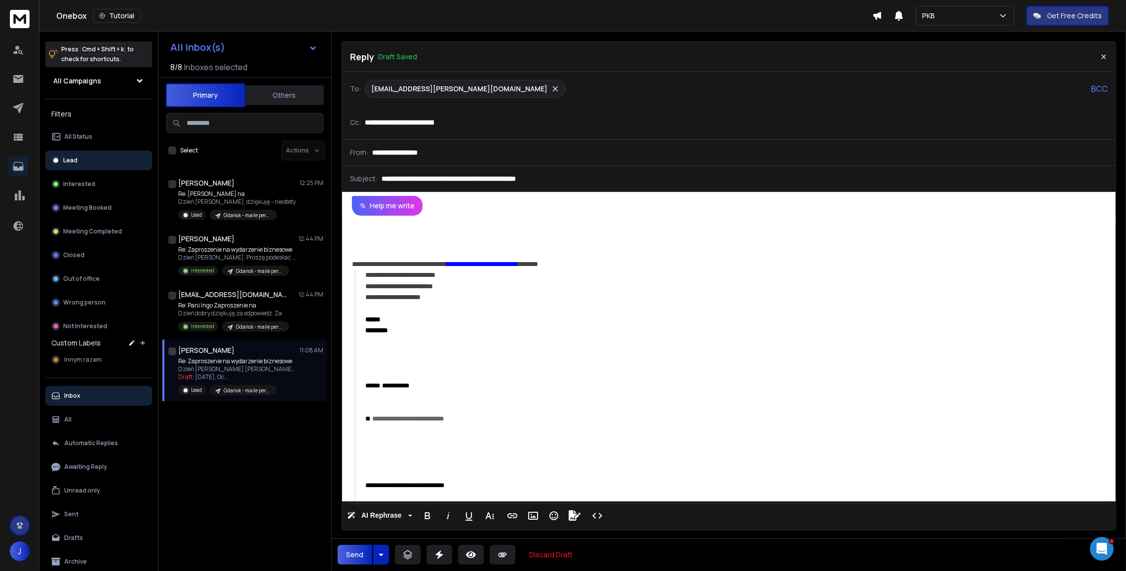
scroll to position [0, 36]
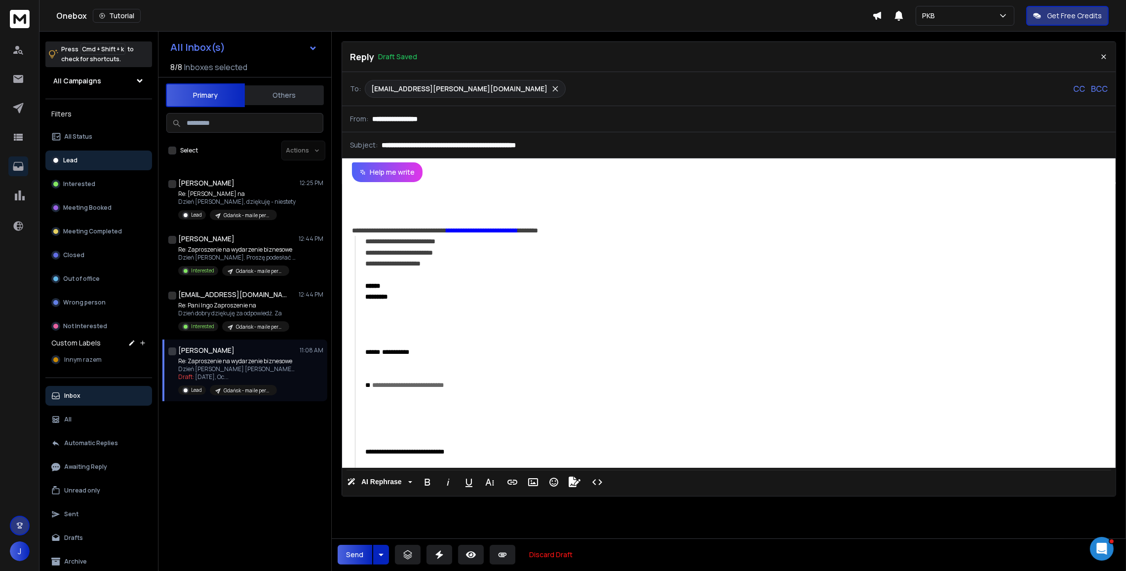
click at [1074, 88] on p "CC" at bounding box center [1079, 89] width 12 height 12
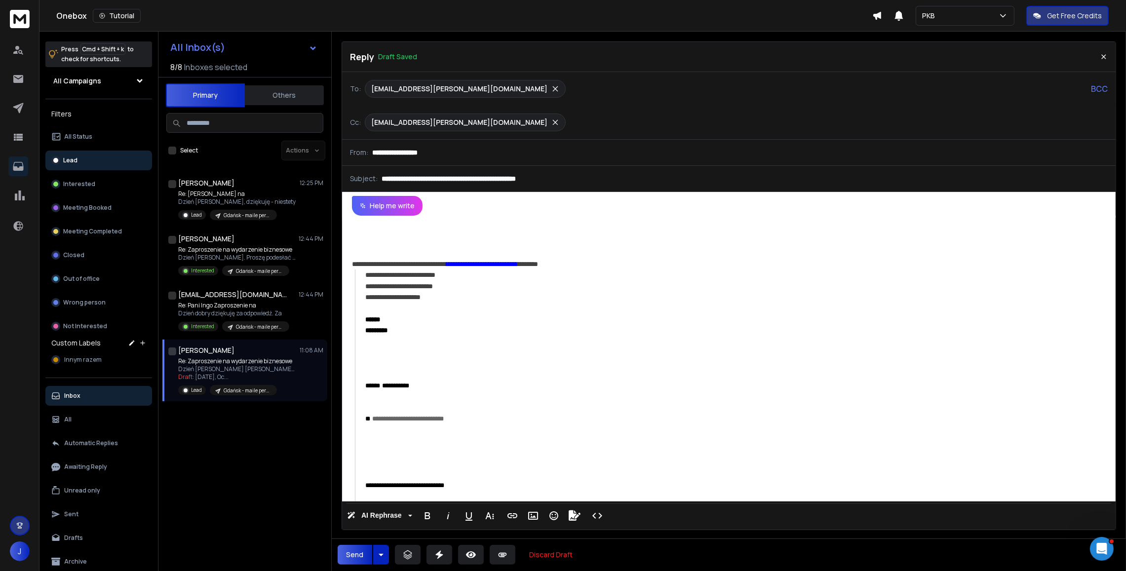
click at [523, 238] on div "**********" at bounding box center [728, 359] width 773 height 286
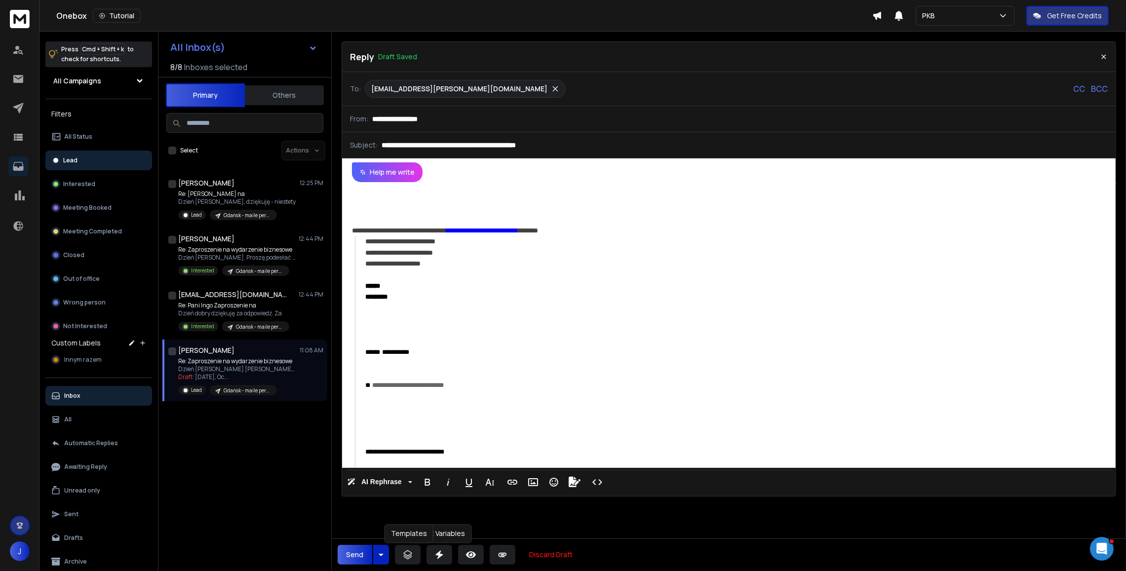
click at [416, 555] on button at bounding box center [408, 555] width 26 height 20
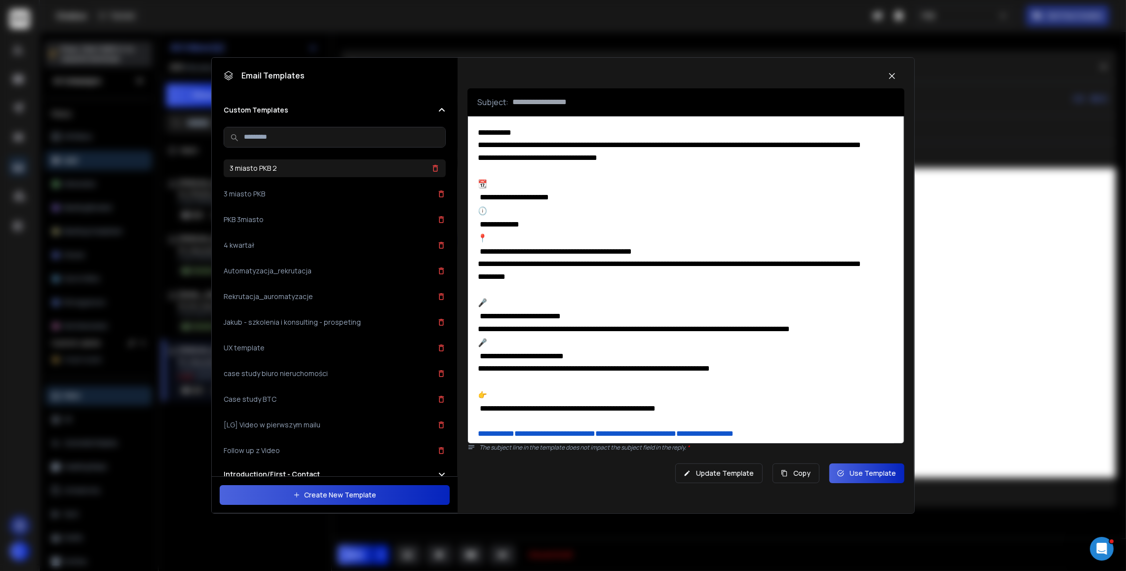
scroll to position [78, 0]
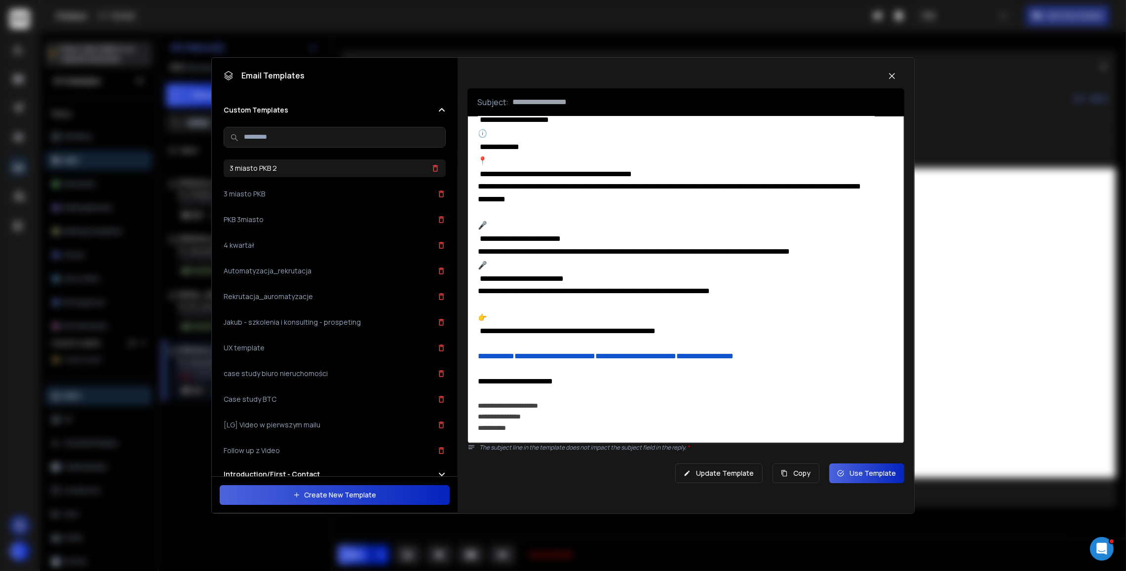
click at [861, 466] on button "Use Template" at bounding box center [866, 473] width 75 height 20
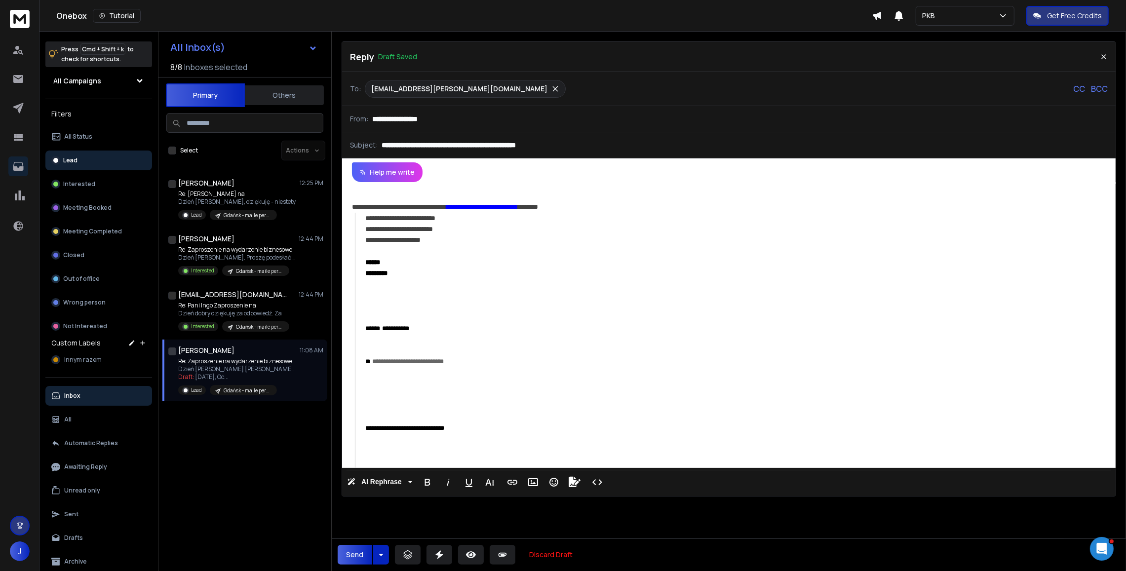
scroll to position [230, 0]
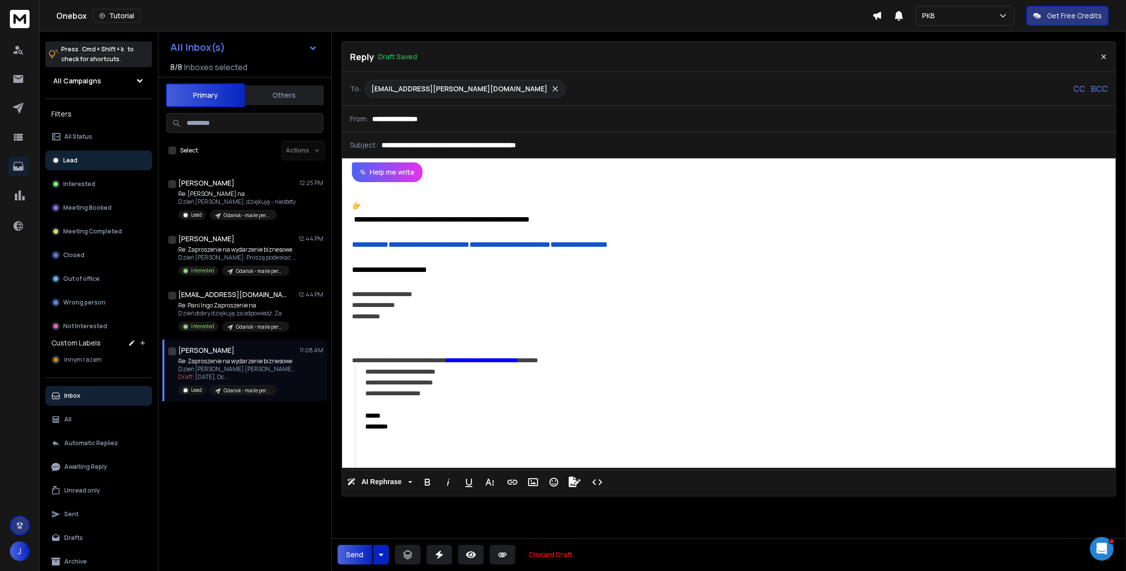
click at [406, 269] on div "**********" at bounding box center [723, 276] width 742 height 25
click at [352, 556] on button "Send" at bounding box center [355, 555] width 35 height 20
click at [260, 370] on p "Dzień [PERSON_NAME] [PERSON_NAME], poproszę" at bounding box center [237, 369] width 118 height 8
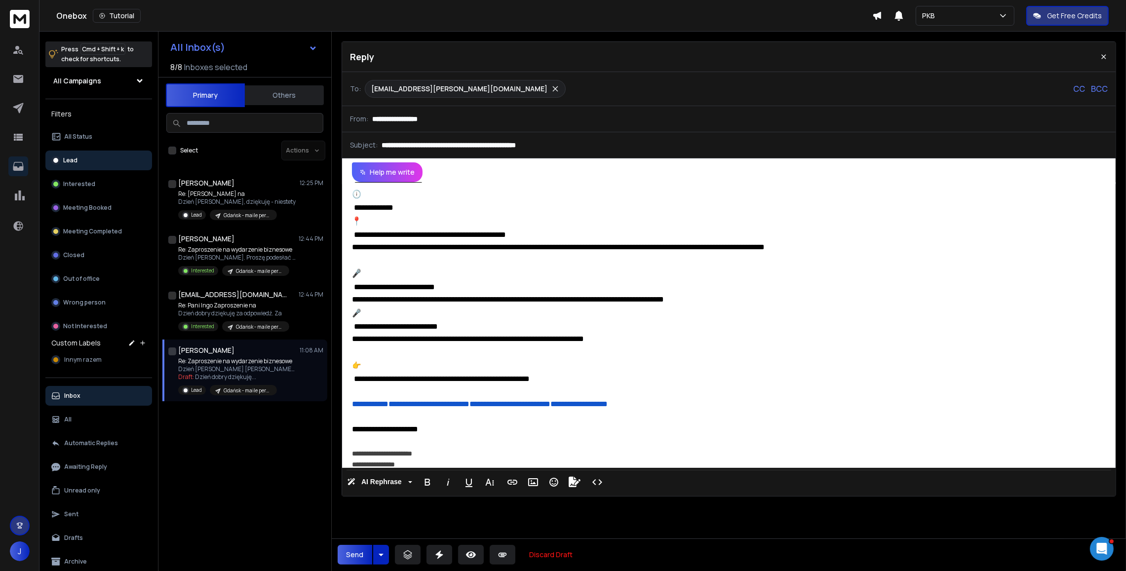
scroll to position [17, 0]
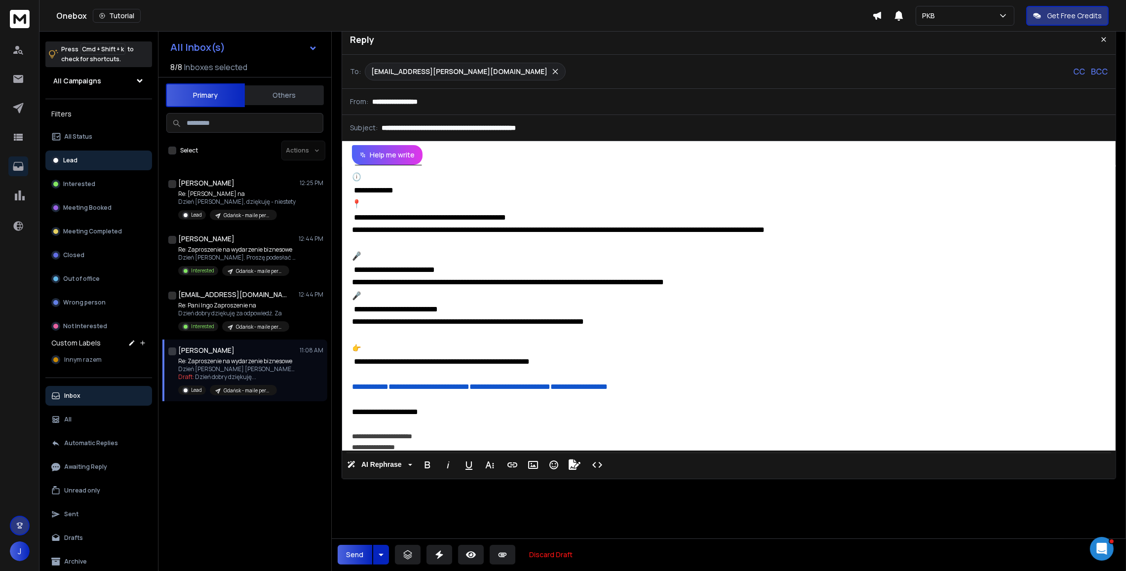
click at [358, 552] on button "Send" at bounding box center [355, 555] width 35 height 20
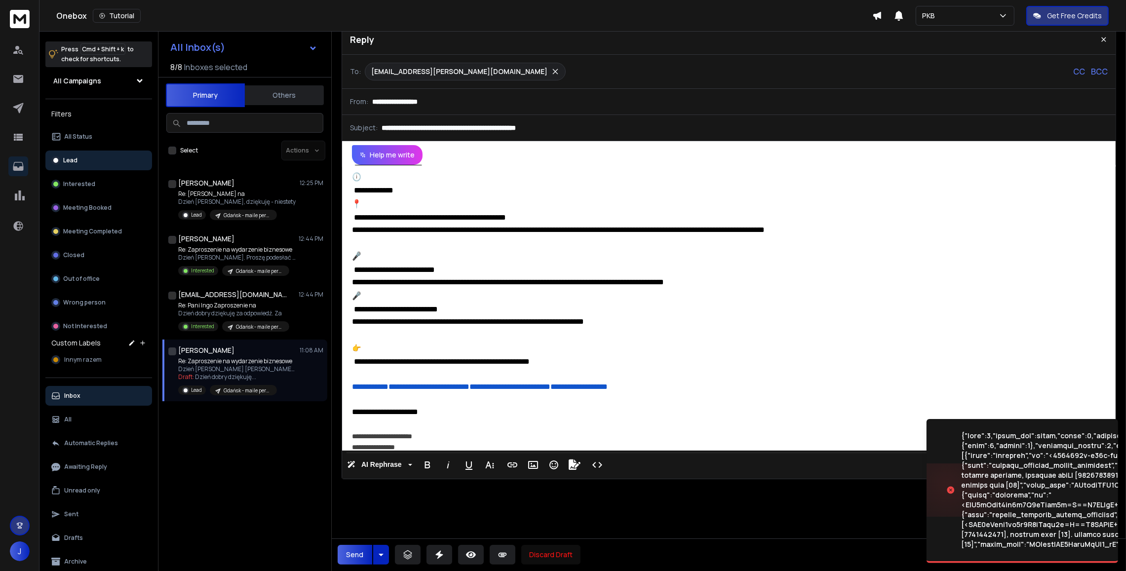
click at [558, 551] on button "Discard Draft" at bounding box center [550, 555] width 59 height 20
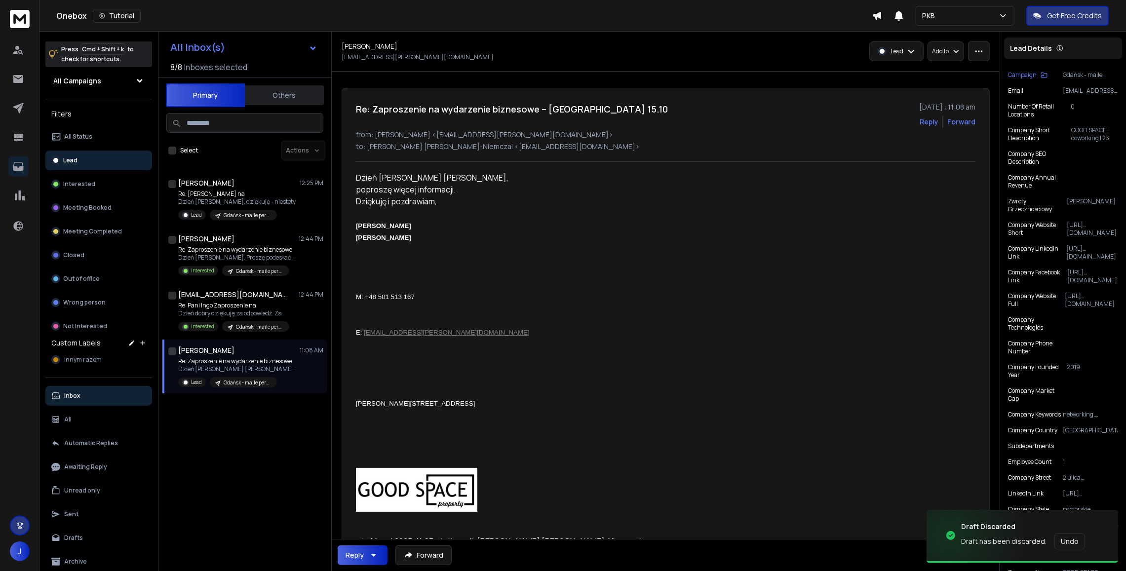
click at [276, 359] on p "Re: Zaproszenie na wydarzenie biznesowe" at bounding box center [237, 361] width 118 height 8
click at [357, 558] on div "Reply" at bounding box center [354, 555] width 18 height 10
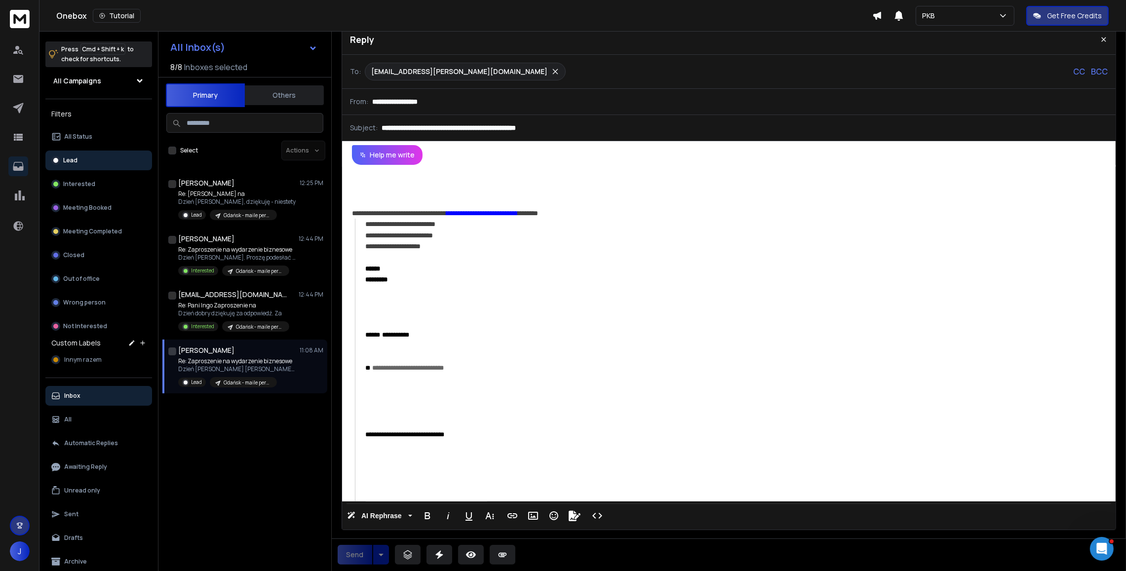
scroll to position [0, 0]
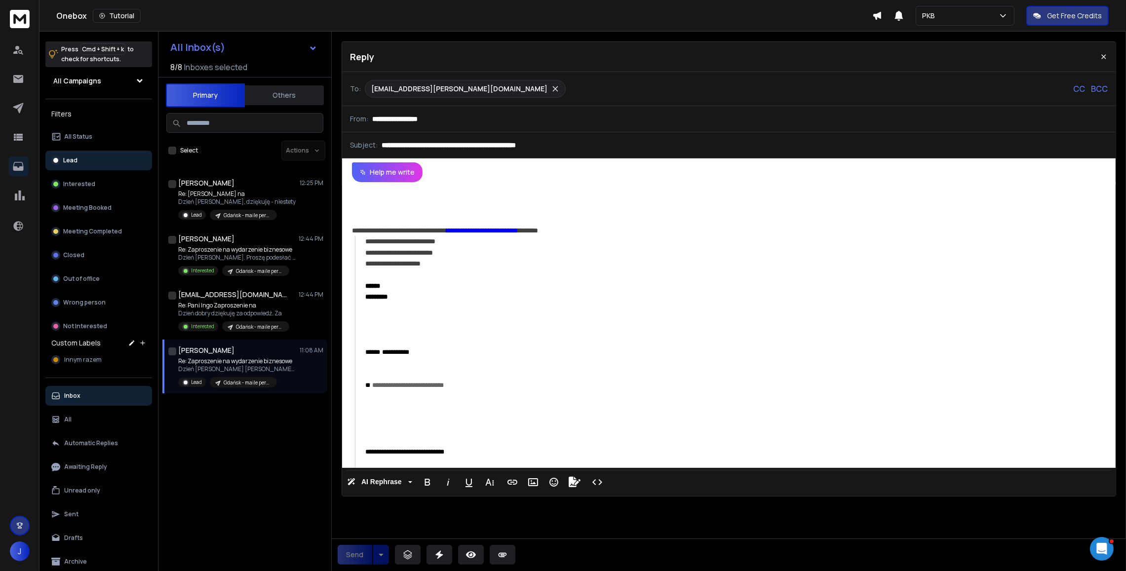
click at [570, 85] on input at bounding box center [604, 89] width 69 height 18
click at [570, 88] on input at bounding box center [604, 89] width 69 height 18
click at [1079, 86] on p "CC" at bounding box center [1079, 89] width 12 height 12
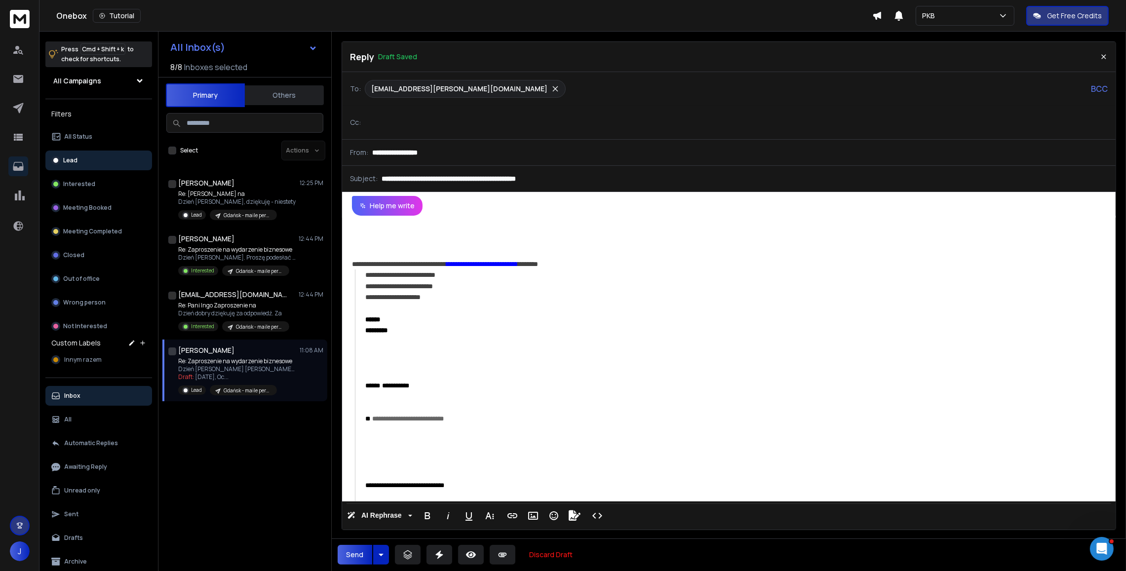
type input "**********"
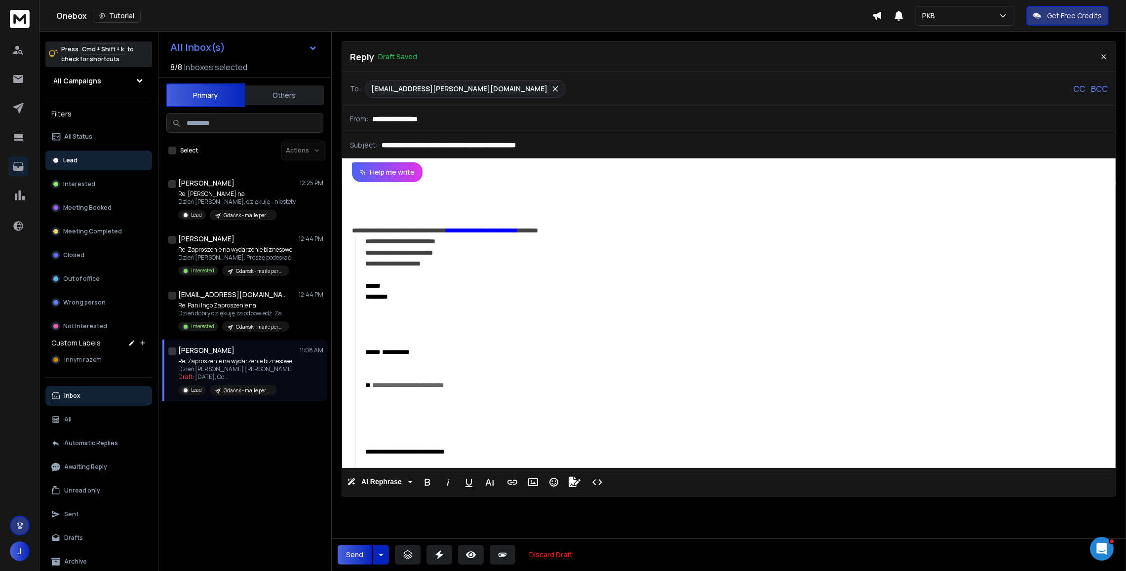
click at [1085, 86] on div "CC BCC" at bounding box center [1090, 89] width 35 height 12
click at [1084, 86] on div "CC BCC" at bounding box center [1090, 89] width 35 height 12
click at [1078, 90] on p "CC" at bounding box center [1079, 89] width 12 height 12
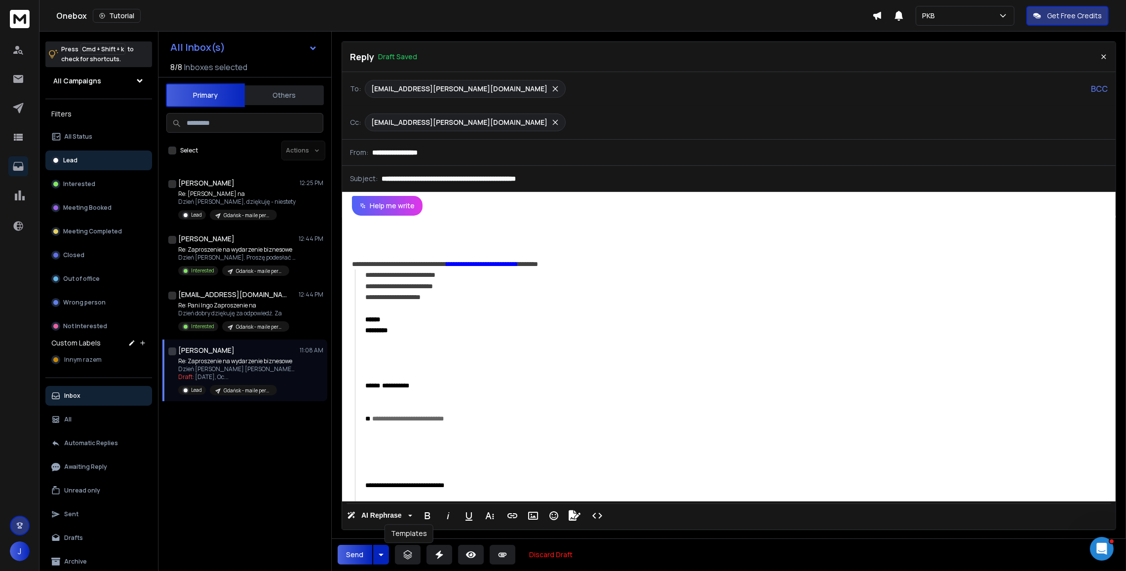
click at [405, 553] on icon at bounding box center [408, 555] width 10 height 10
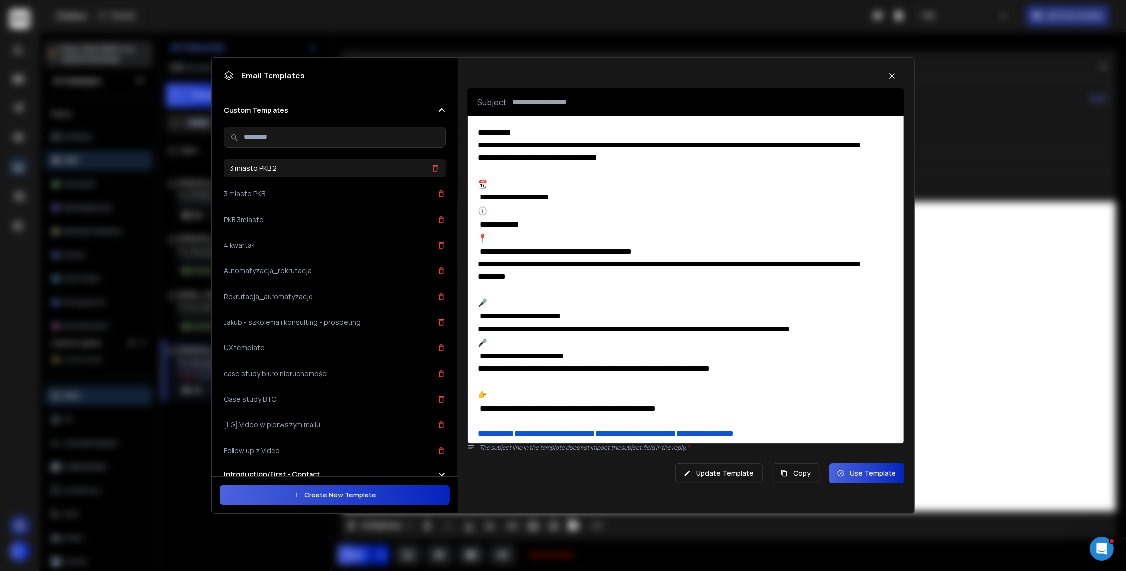
click at [853, 473] on button "Use Template" at bounding box center [866, 473] width 75 height 20
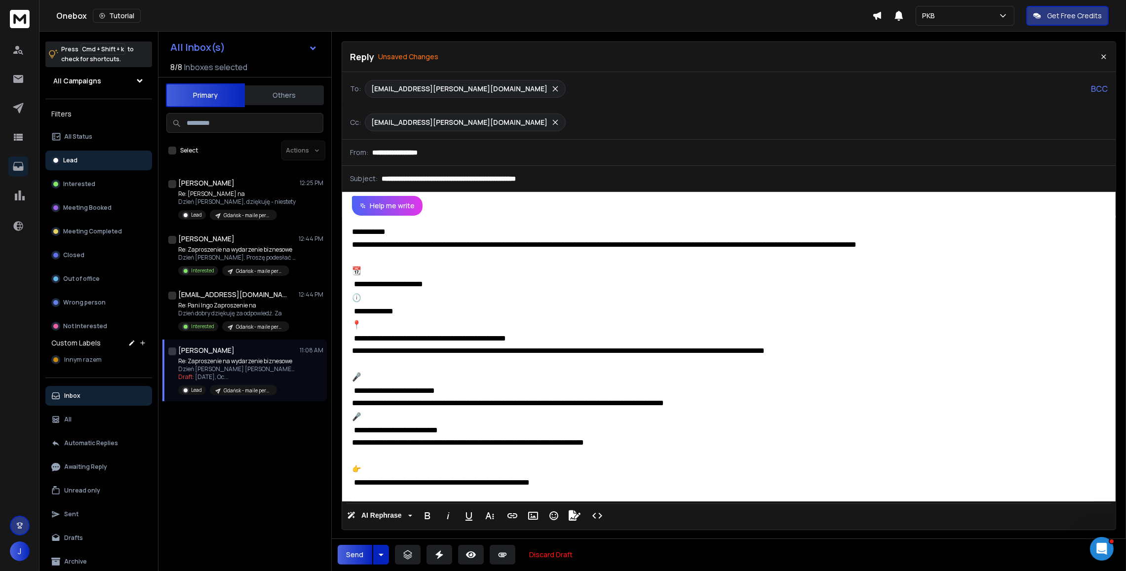
scroll to position [214, 0]
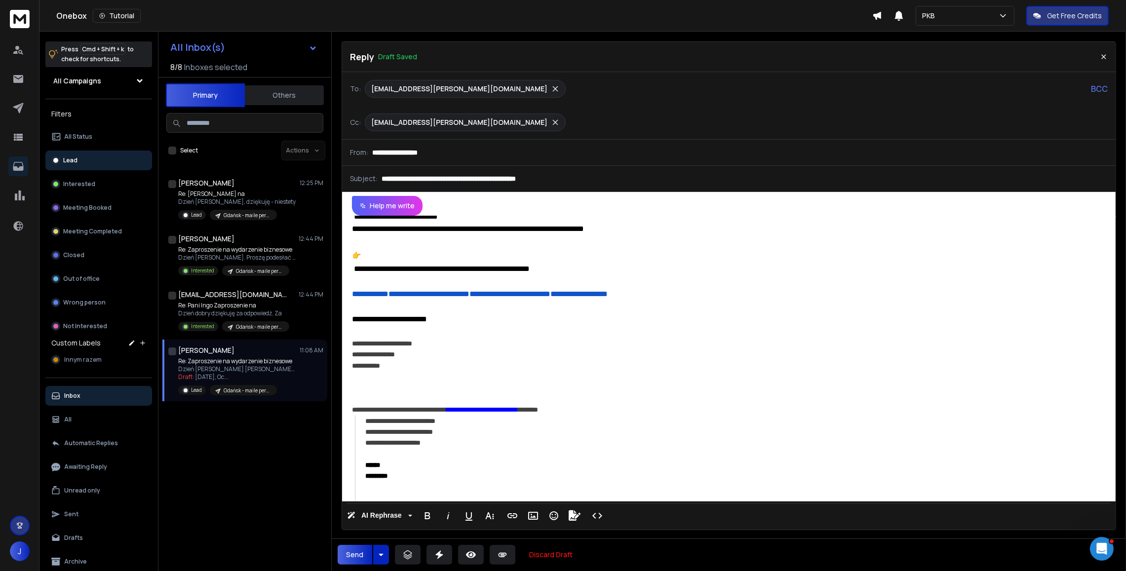
click at [406, 321] on div "**********" at bounding box center [727, 359] width 771 height 286
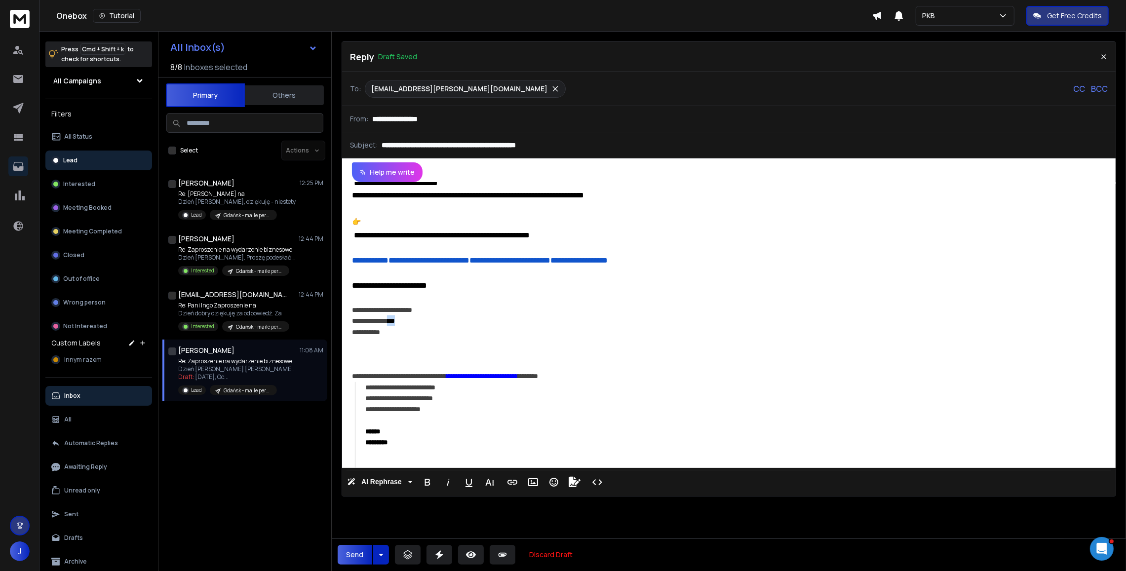
click at [406, 321] on div "**********" at bounding box center [723, 320] width 742 height 11
click at [402, 281] on div "**********" at bounding box center [723, 291] width 742 height 25
click at [943, 85] on div "[EMAIL_ADDRESS][PERSON_NAME][DOMAIN_NAME]" at bounding box center [717, 89] width 704 height 18
click at [1078, 89] on p "CC" at bounding box center [1079, 89] width 12 height 12
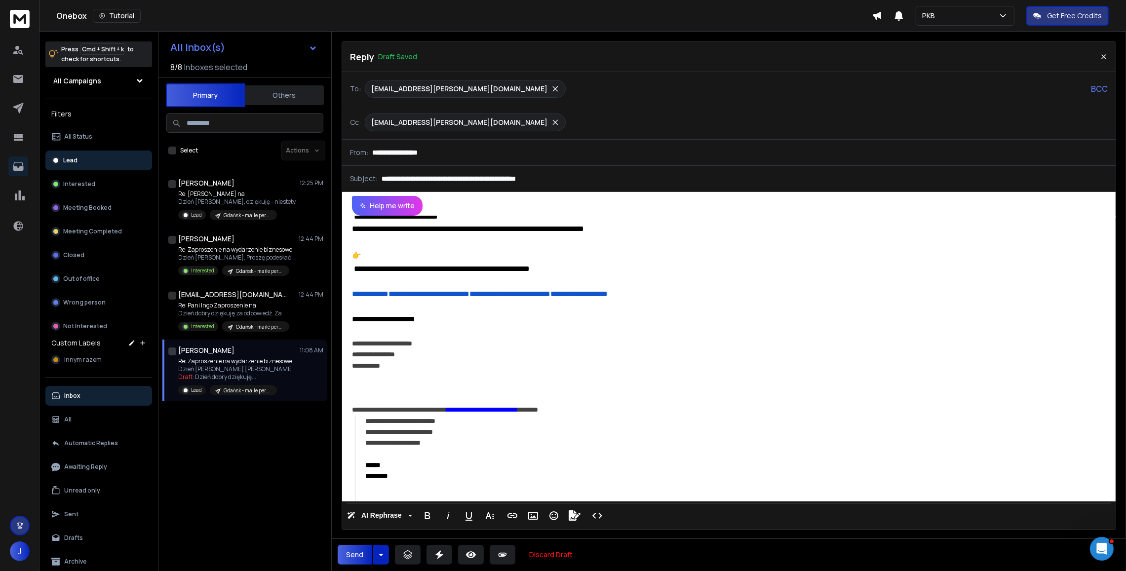
click at [358, 559] on button "Send" at bounding box center [355, 555] width 35 height 20
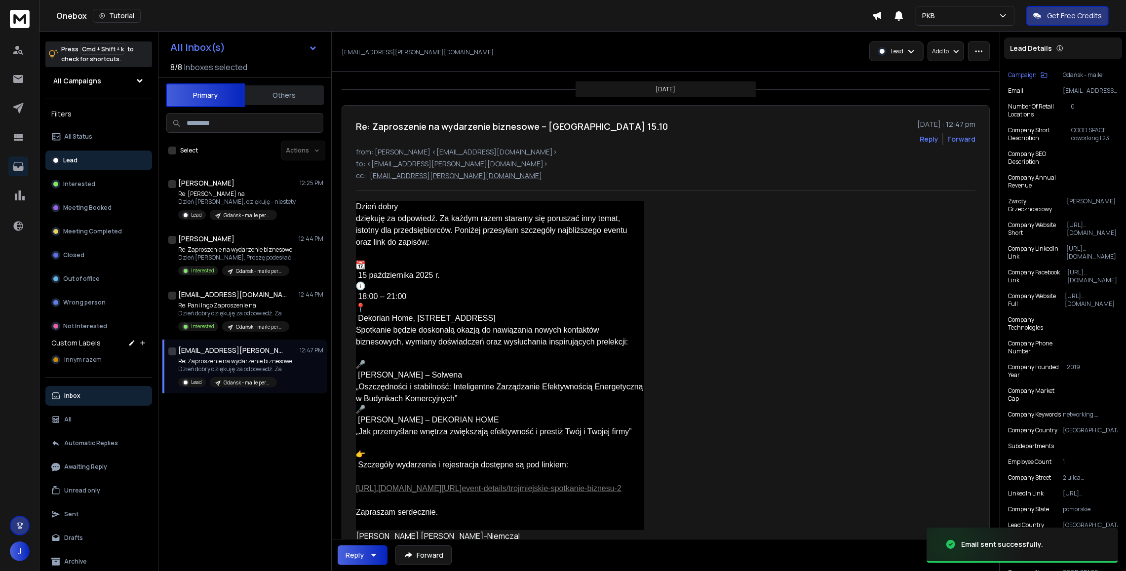
click at [915, 53] on div "Lead" at bounding box center [896, 51] width 53 height 19
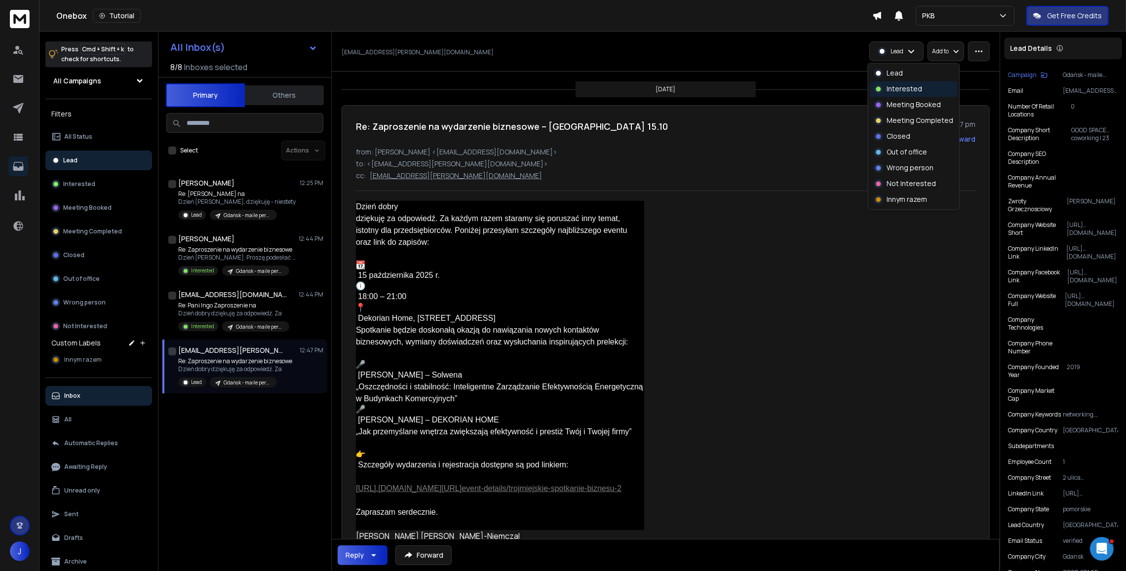
click at [911, 89] on p "Interested" at bounding box center [905, 89] width 36 height 10
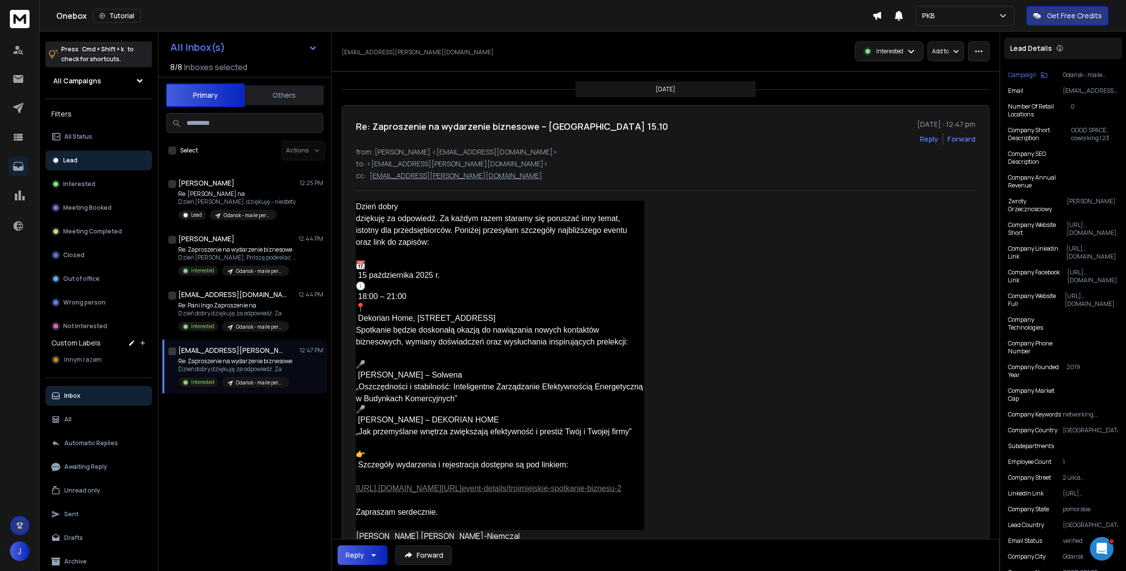
click at [89, 162] on button "Lead" at bounding box center [98, 161] width 107 height 20
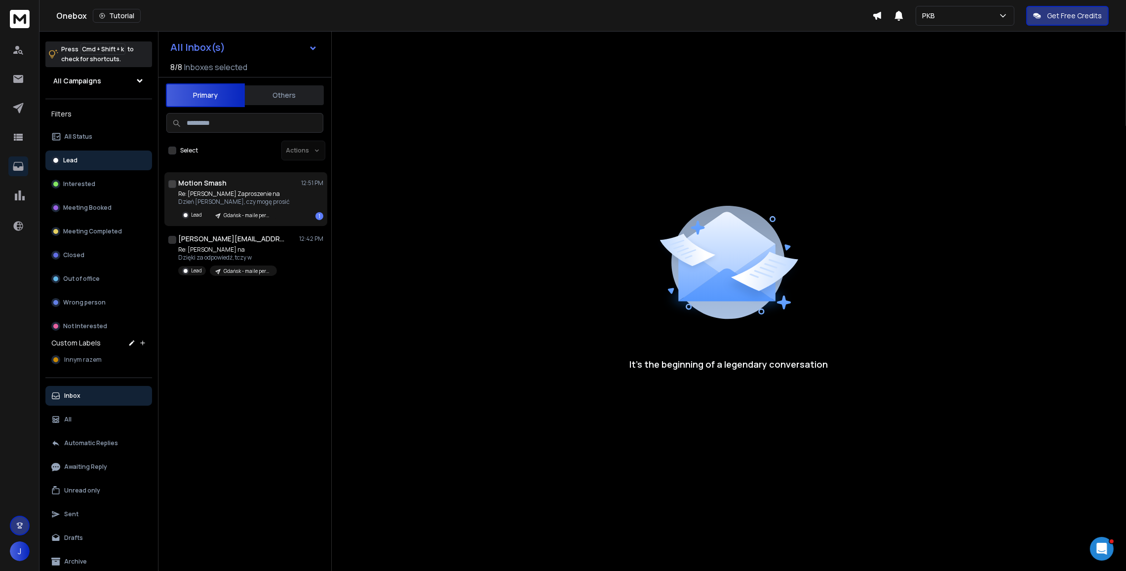
click at [293, 194] on div "Re: [PERSON_NAME] Zaproszenie na Dzień [PERSON_NAME], czy mogę prosić Lead Gdań…" at bounding box center [250, 205] width 145 height 30
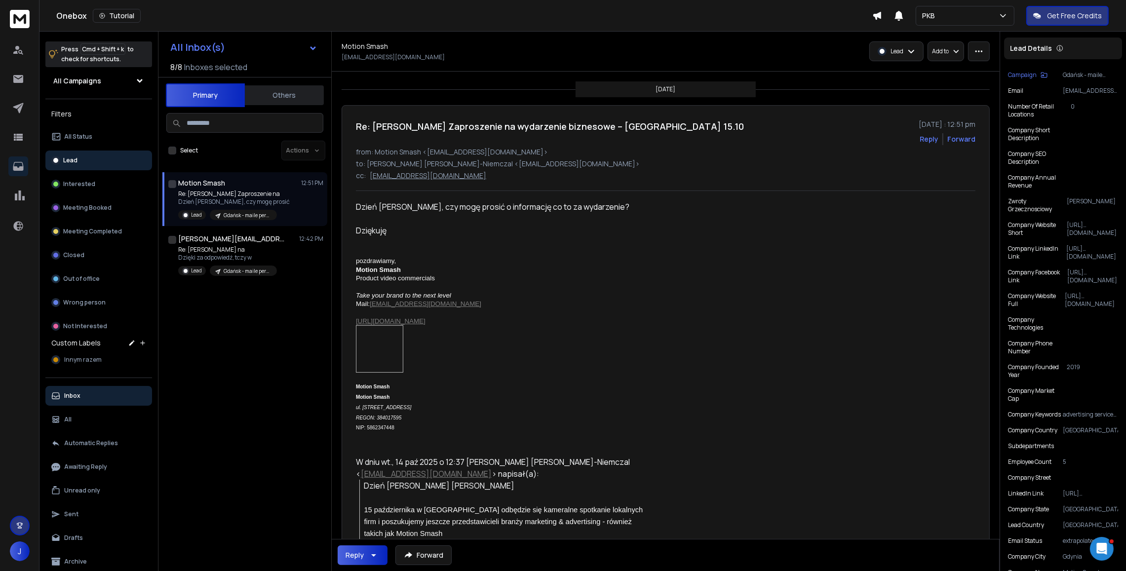
click at [363, 559] on div "Reply" at bounding box center [362, 555] width 34 height 12
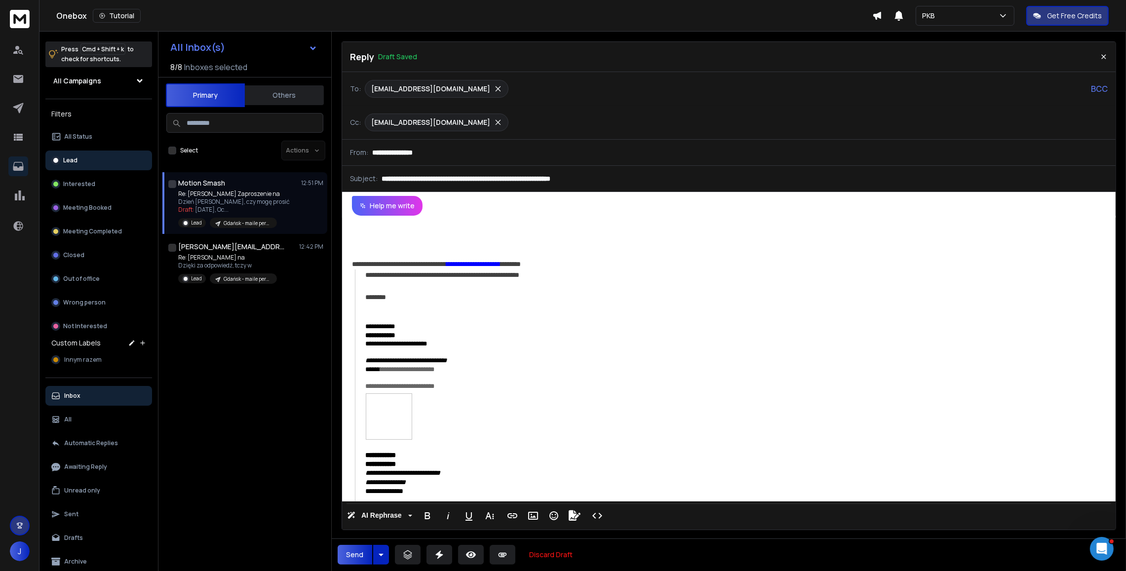
click at [1097, 96] on div "To: [EMAIL_ADDRESS][DOMAIN_NAME] BCC" at bounding box center [728, 89] width 773 height 34
click at [1096, 90] on p "BCC" at bounding box center [1099, 89] width 17 height 12
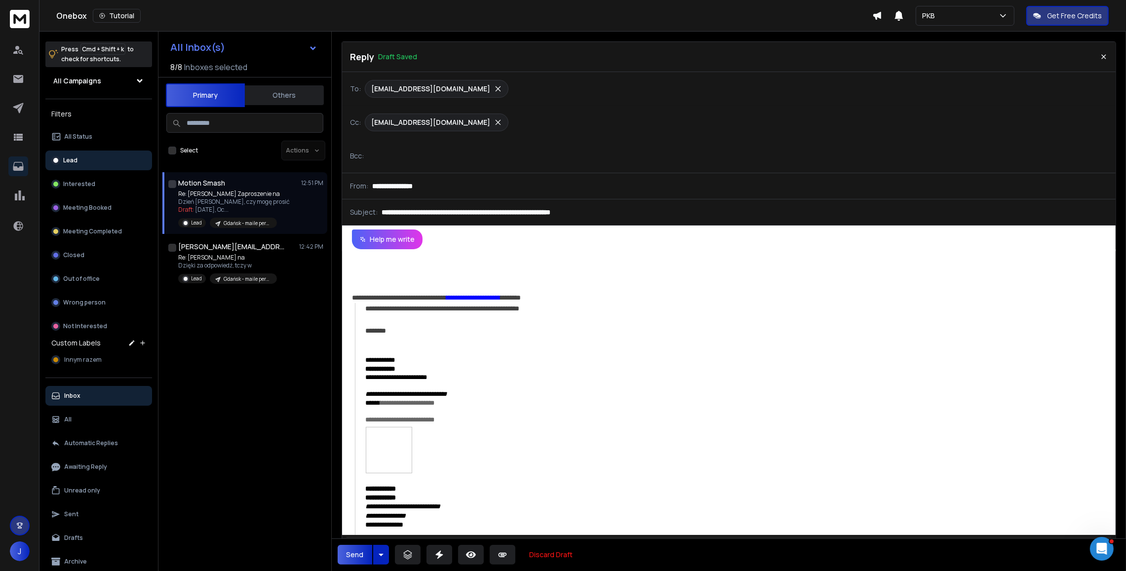
click at [579, 123] on div "[EMAIL_ADDRESS][DOMAIN_NAME]" at bounding box center [736, 123] width 743 height 18
click at [512, 125] on input at bounding box center [546, 123] width 69 height 18
paste input "**********"
type input "**********"
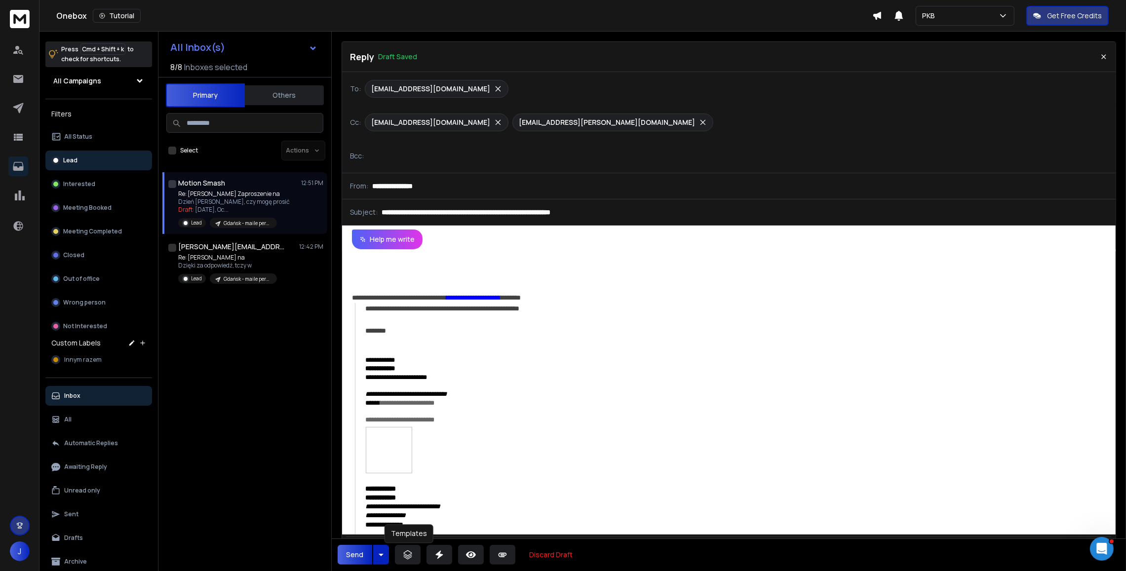
click at [401, 562] on button at bounding box center [408, 555] width 26 height 20
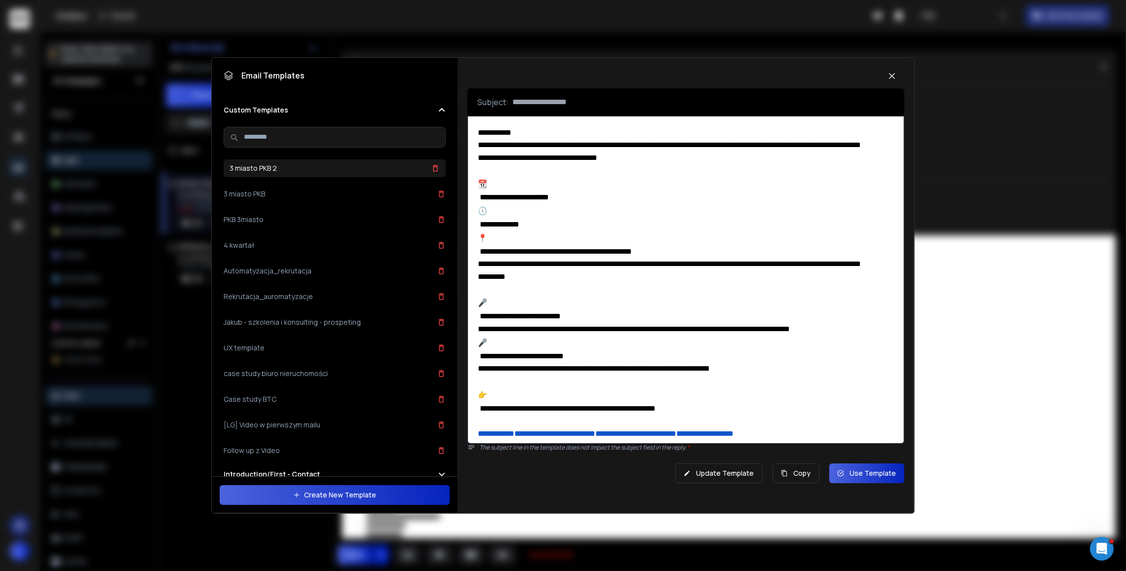
scroll to position [78, 0]
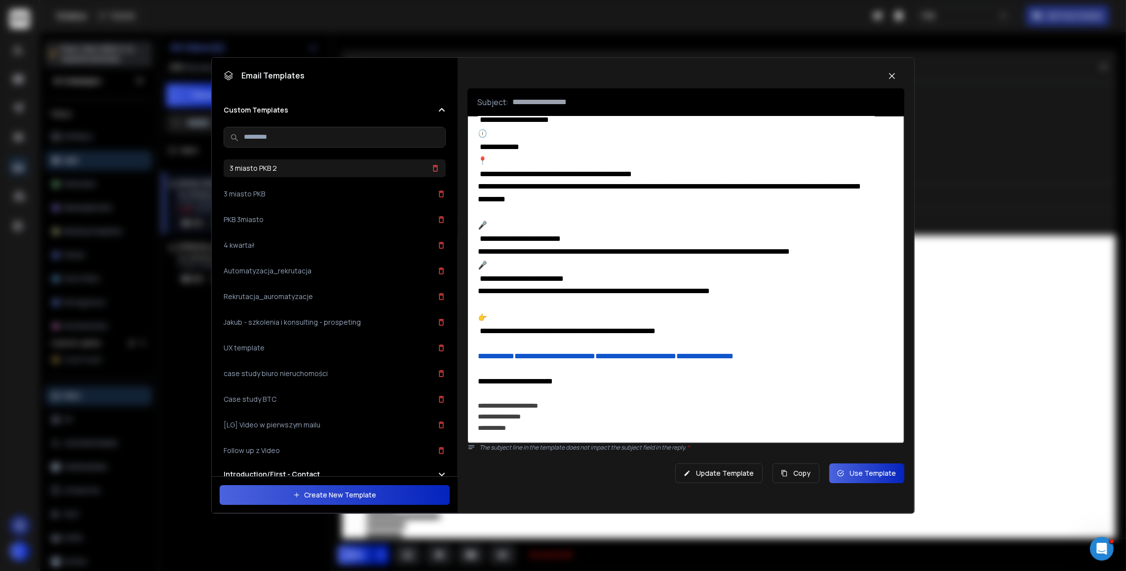
click at [531, 379] on div "**********" at bounding box center [676, 387] width 397 height 25
click at [745, 475] on button "Update Template" at bounding box center [718, 473] width 87 height 20
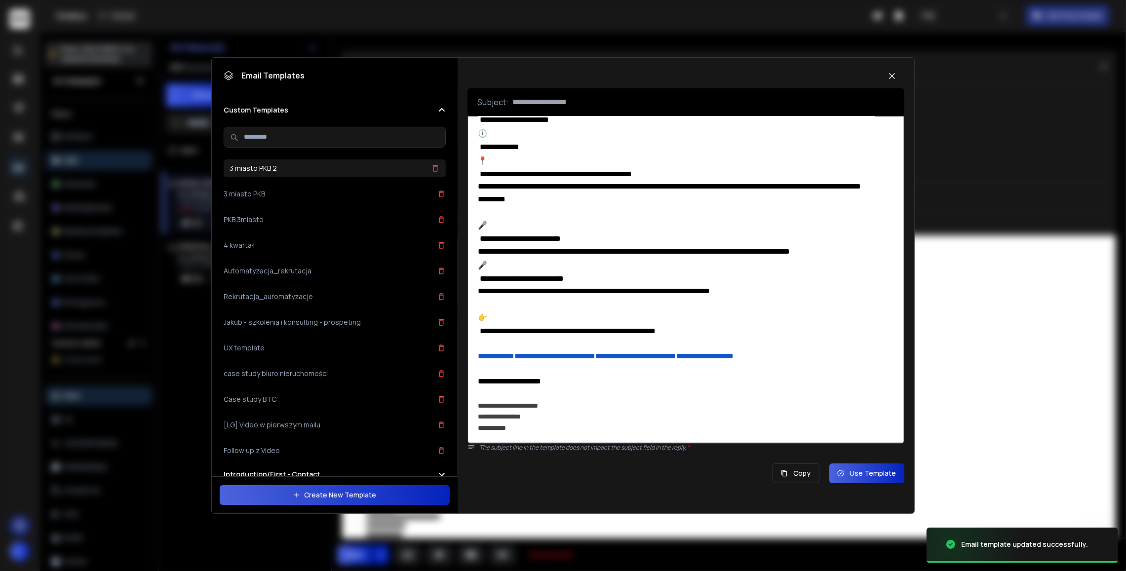
click at [851, 475] on button "Use Template" at bounding box center [866, 473] width 75 height 20
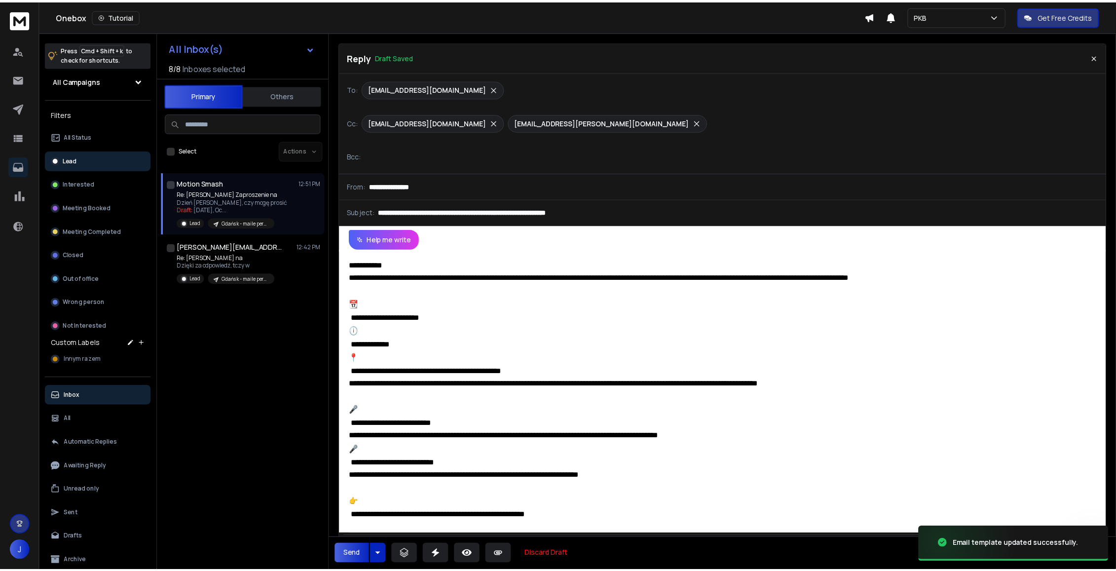
scroll to position [33, 0]
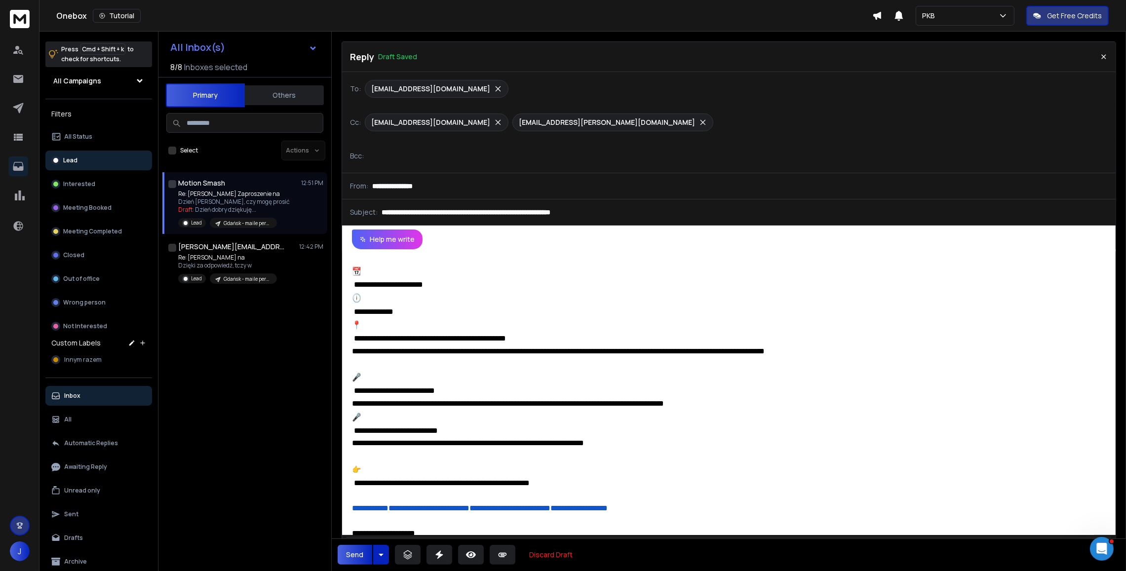
click at [358, 558] on button "Send" at bounding box center [355, 555] width 35 height 20
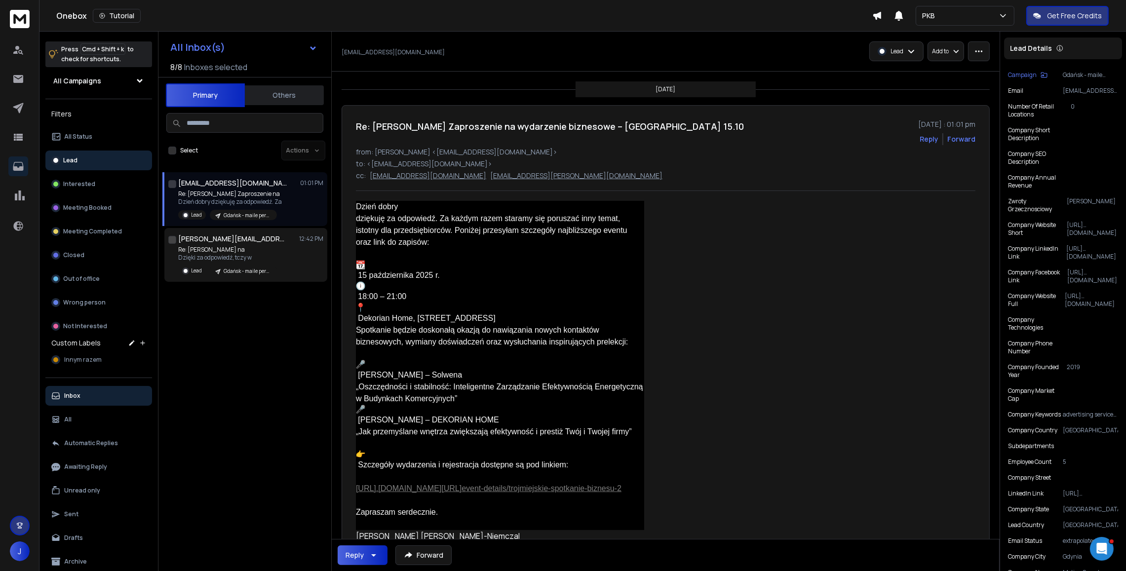
click at [270, 253] on p "Re: [PERSON_NAME] na" at bounding box center [227, 250] width 99 height 8
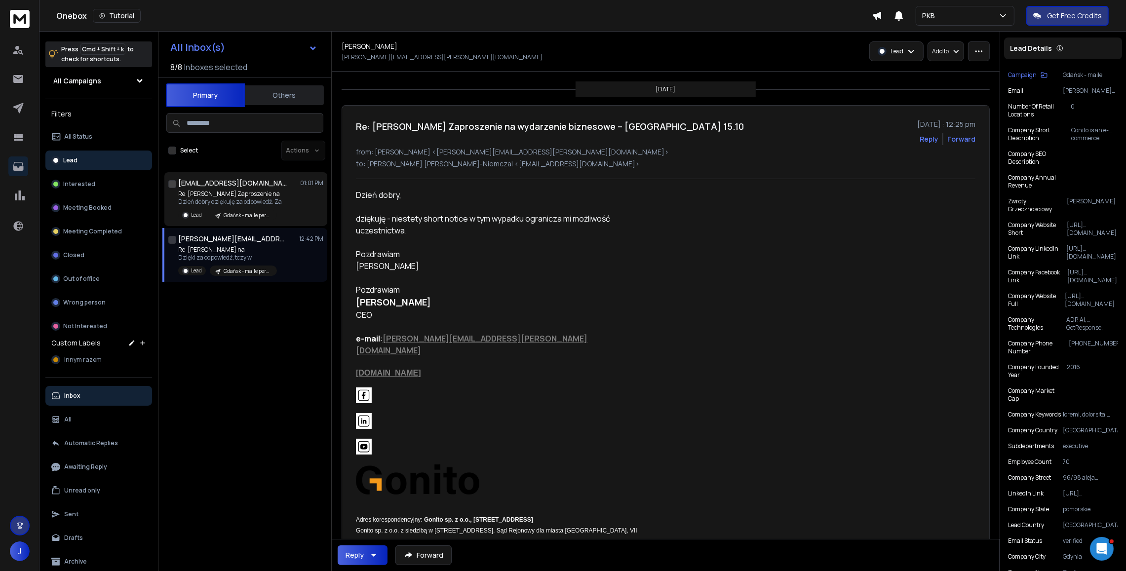
click at [236, 188] on div "[EMAIL_ADDRESS][DOMAIN_NAME] 01:01 PM Re: [PERSON_NAME] Zaproszenie na Dzień [P…" at bounding box center [250, 199] width 145 height 42
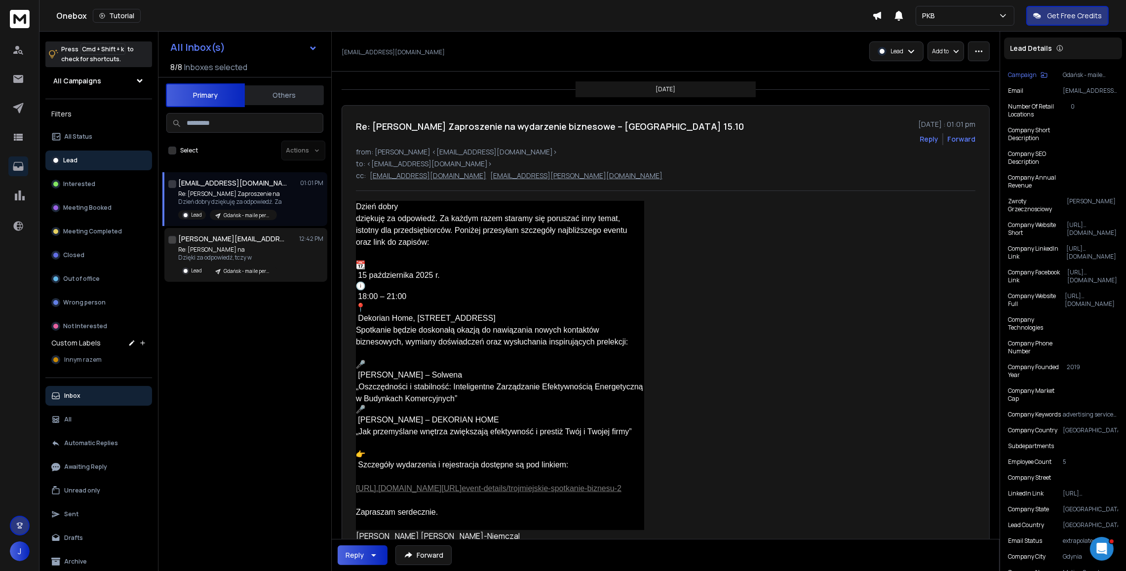
click at [233, 244] on div "[PERSON_NAME][EMAIL_ADDRESS][PERSON_NAME][DOMAIN_NAME] 12:42 PM Re: [PERSON_NAM…" at bounding box center [250, 255] width 145 height 42
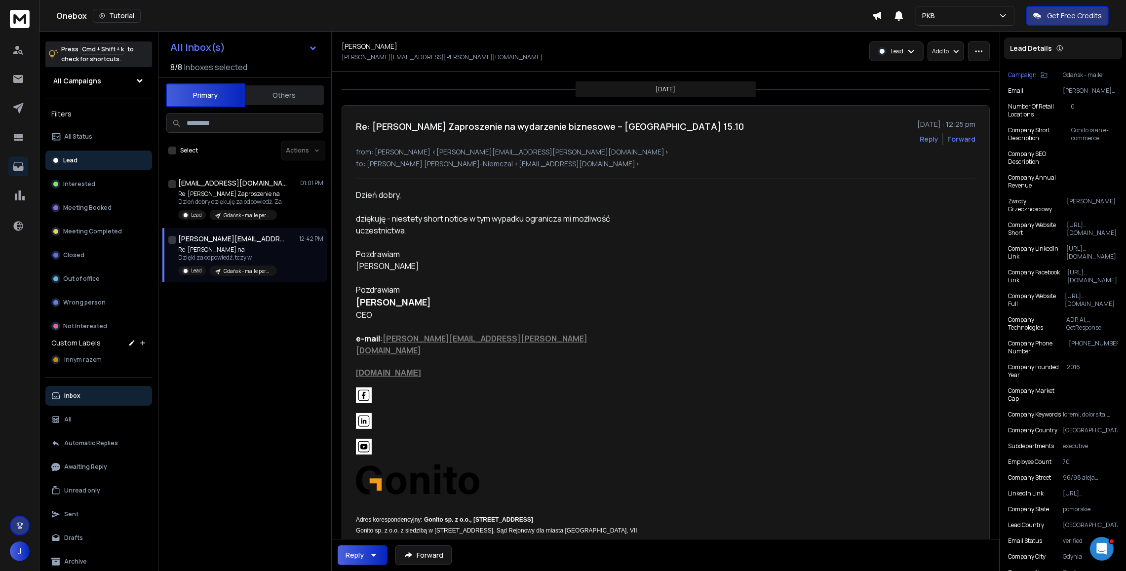
click at [914, 46] on div "Lead" at bounding box center [896, 51] width 53 height 19
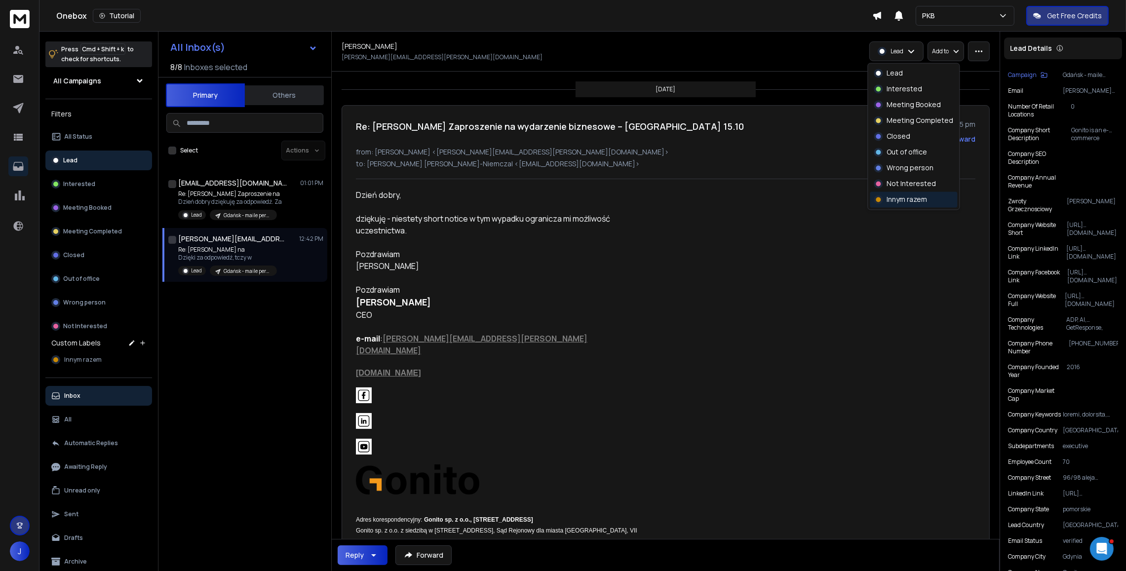
click at [925, 199] on p "Innym razem" at bounding box center [907, 200] width 40 height 10
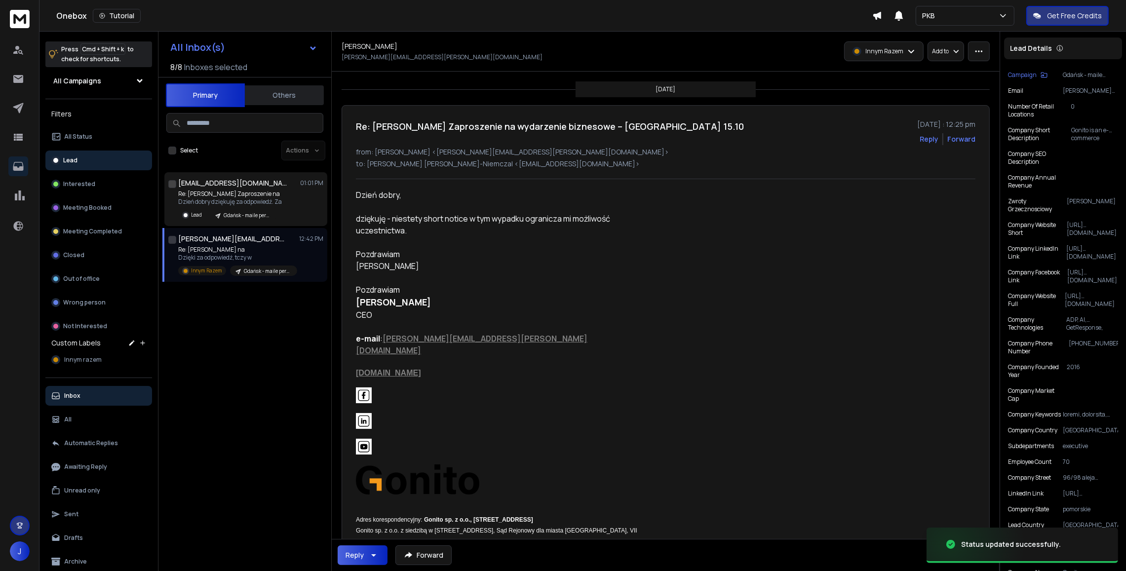
click at [255, 198] on p "Dzień dobry dziękuję za odpowiedź. Za" at bounding box center [230, 202] width 104 height 8
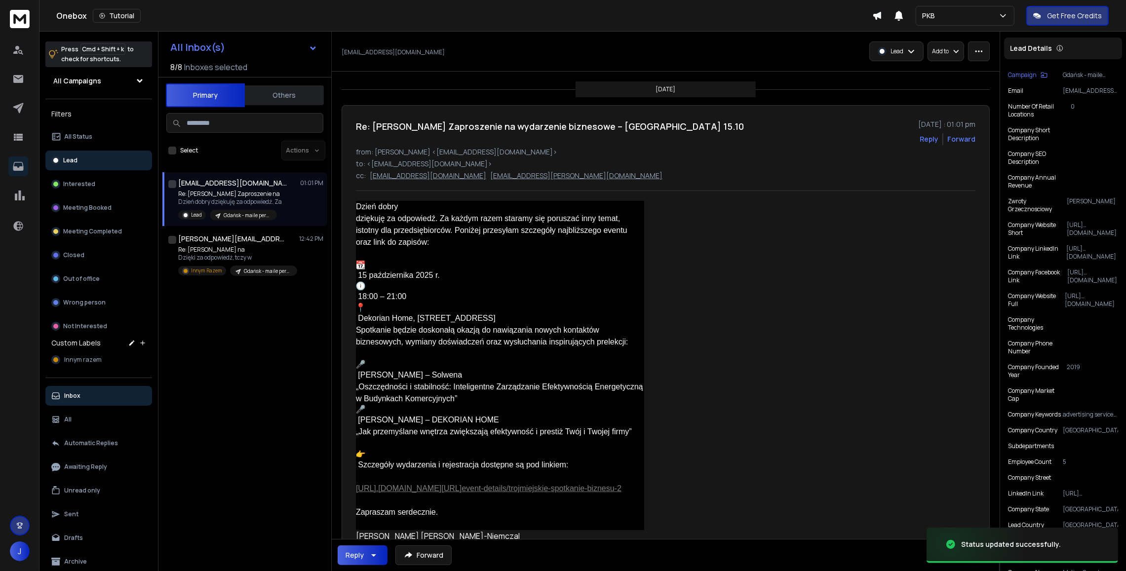
click at [904, 42] on div "Lead" at bounding box center [896, 51] width 53 height 19
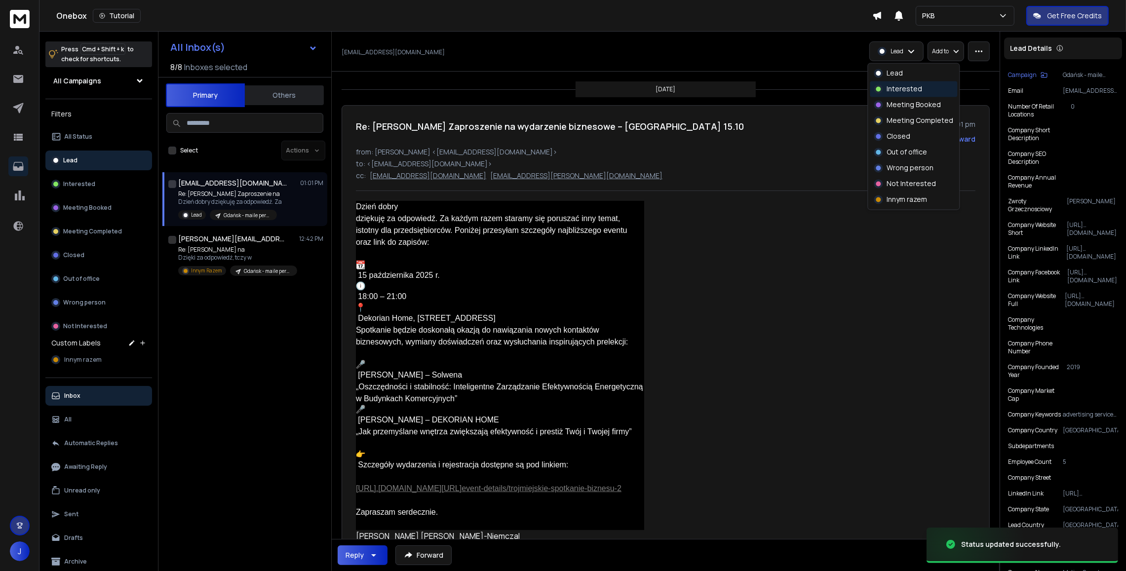
click at [916, 90] on p "Interested" at bounding box center [905, 89] width 36 height 10
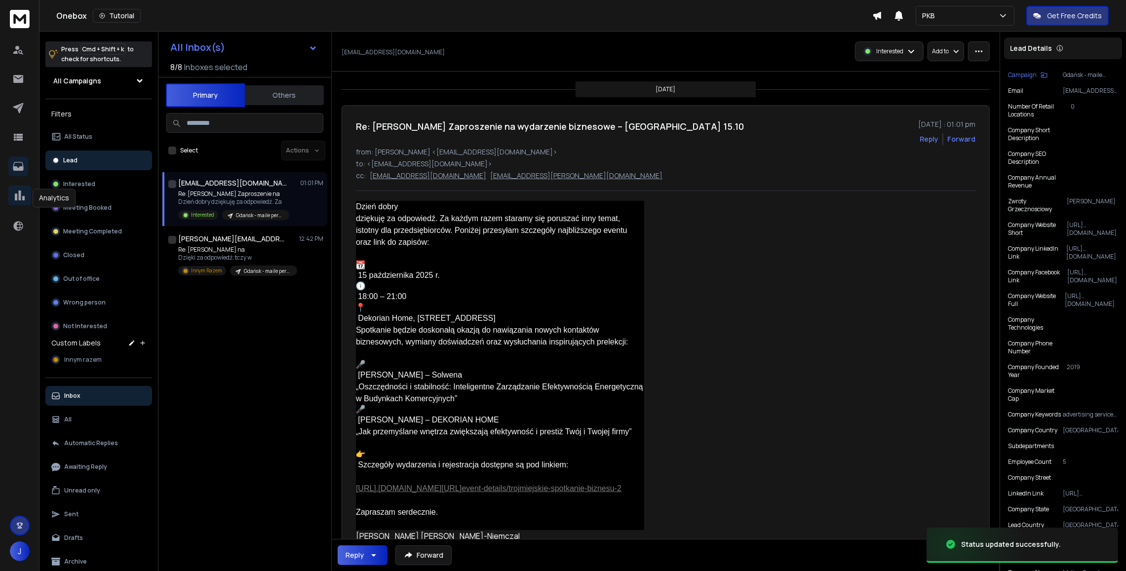
click at [14, 201] on icon at bounding box center [19, 195] width 15 height 15
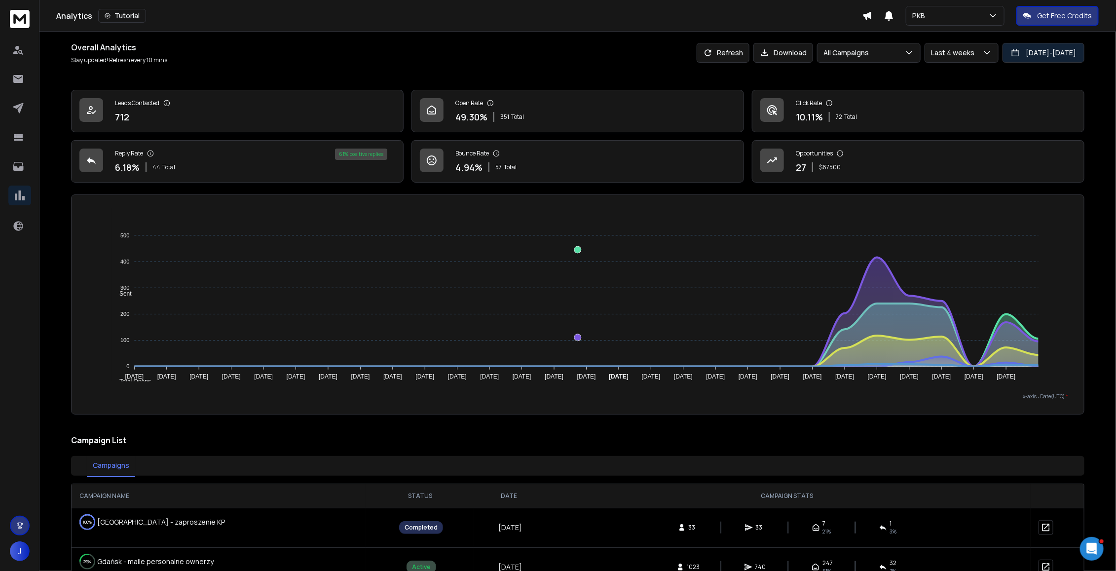
click at [1003, 58] on button "[DATE] - [DATE]" at bounding box center [1044, 53] width 82 height 20
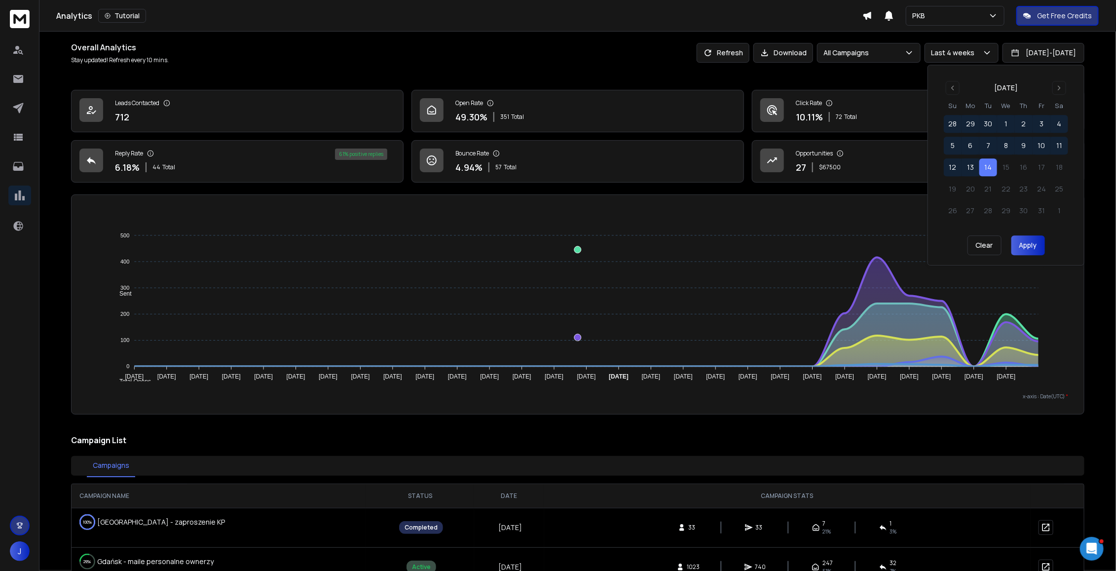
click at [954, 124] on button "28" at bounding box center [953, 124] width 18 height 18
click at [989, 171] on button "14" at bounding box center [989, 167] width 18 height 18
click at [1029, 240] on button "Apply" at bounding box center [1029, 245] width 34 height 20
